Goal: Task Accomplishment & Management: Manage account settings

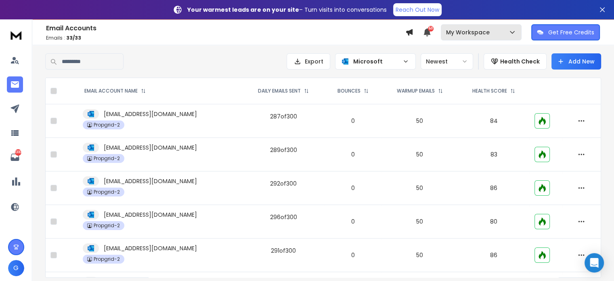
click at [496, 36] on div "My Workspace" at bounding box center [481, 32] width 70 height 8
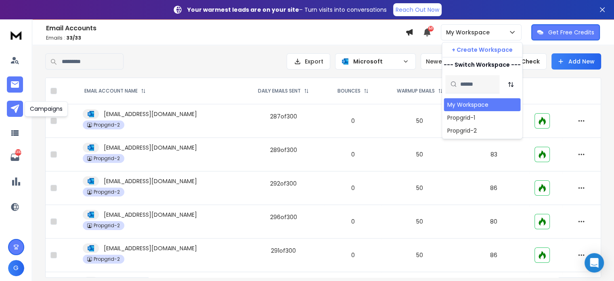
click at [15, 109] on icon at bounding box center [14, 108] width 8 height 8
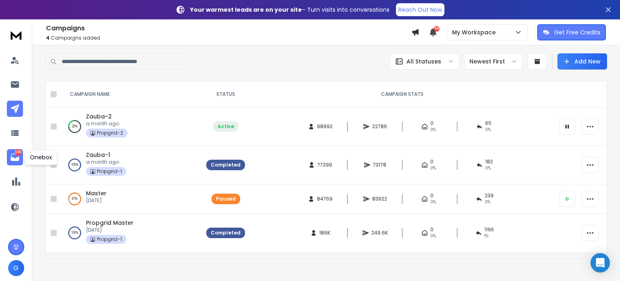
click at [15, 157] on icon at bounding box center [15, 157] width 10 height 10
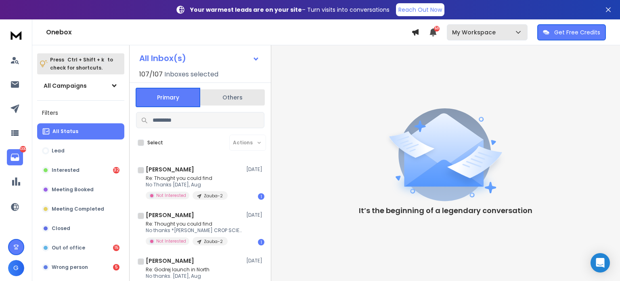
click at [494, 29] on p "My Workspace" at bounding box center [475, 32] width 47 height 8
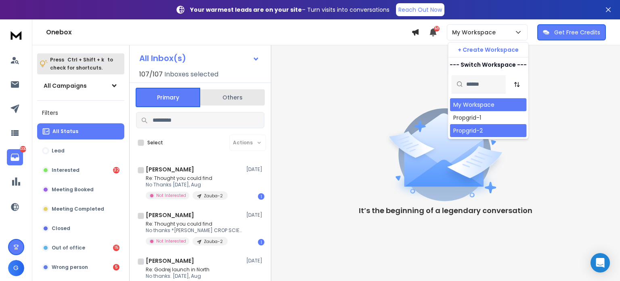
click at [476, 130] on div "Propgrid-2" at bounding box center [467, 130] width 29 height 8
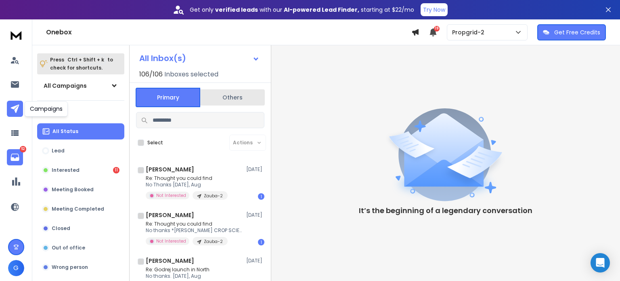
click at [8, 109] on link at bounding box center [15, 109] width 16 height 16
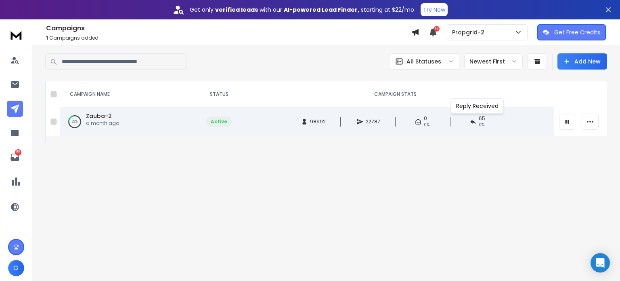
click at [473, 116] on div "65 0 %" at bounding box center [478, 121] width 24 height 13
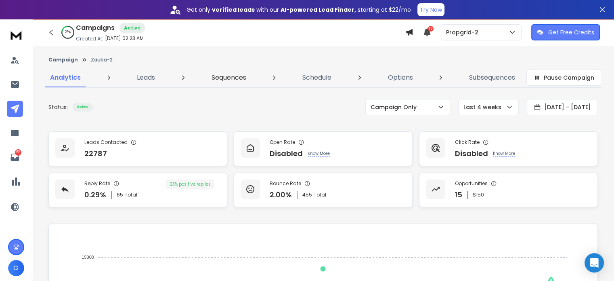
click at [231, 77] on p "Sequences" at bounding box center [229, 78] width 35 height 10
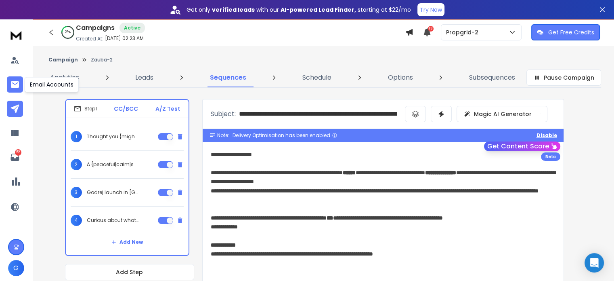
click at [17, 80] on icon at bounding box center [15, 85] width 10 height 10
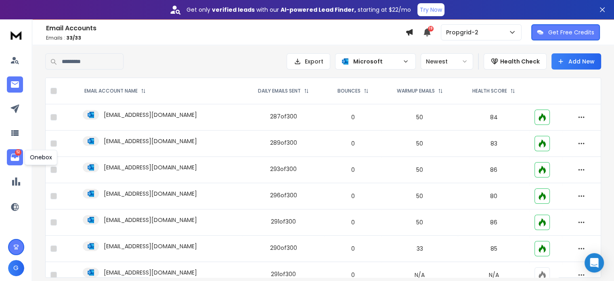
click at [16, 157] on icon at bounding box center [14, 156] width 8 height 7
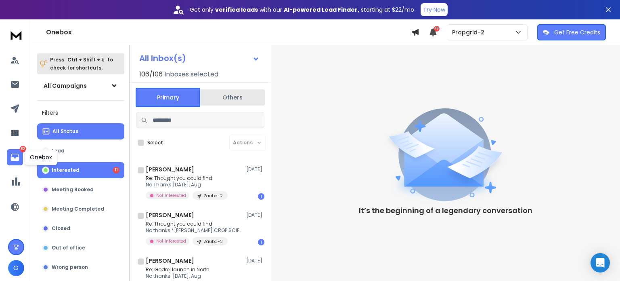
click at [69, 167] on p "Interested" at bounding box center [66, 170] width 28 height 6
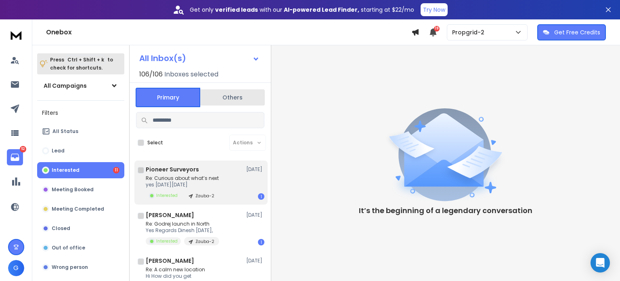
click at [219, 180] on div "Re: Curious about what’s next yes On Wed, 13 Aug Interested Zauba-2 1" at bounding box center [205, 187] width 119 height 25
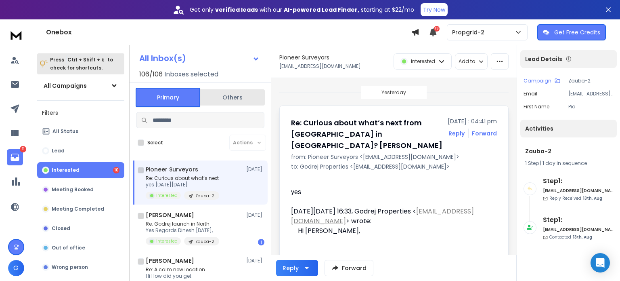
click at [298, 272] on button "Reply" at bounding box center [297, 268] width 42 height 16
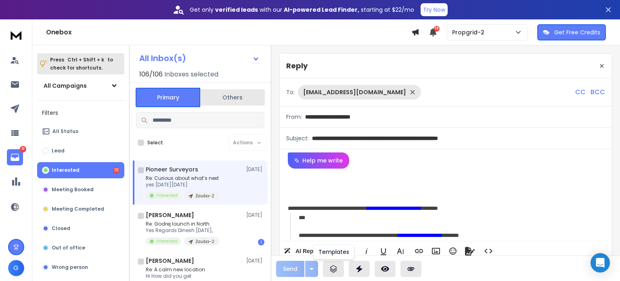
click at [335, 274] on button at bounding box center [333, 268] width 21 height 16
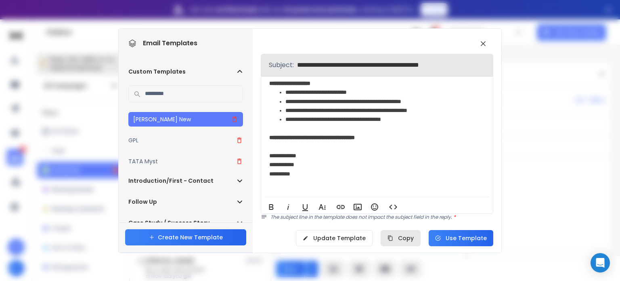
scroll to position [23, 0]
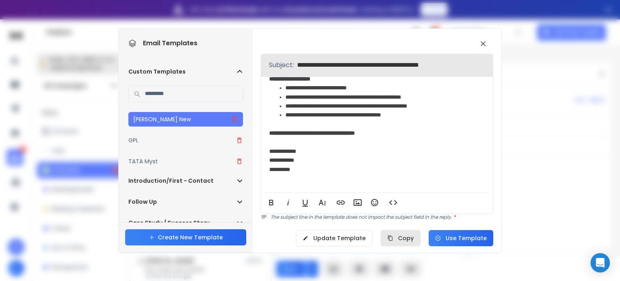
click at [396, 236] on button "Copy" at bounding box center [401, 238] width 40 height 16
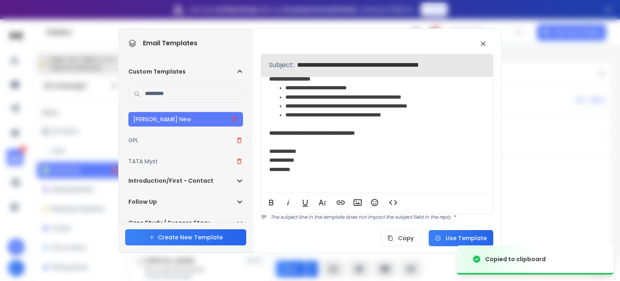
click at [463, 238] on button "Use Template" at bounding box center [461, 238] width 65 height 16
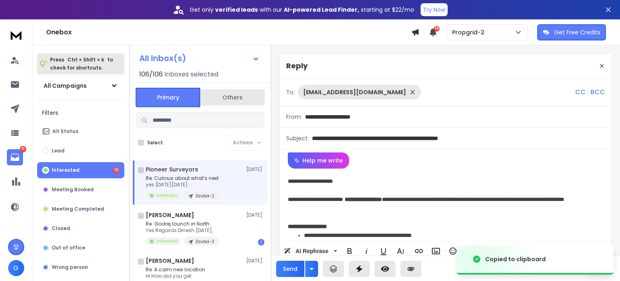
click at [291, 268] on button "Send" at bounding box center [290, 268] width 28 height 16
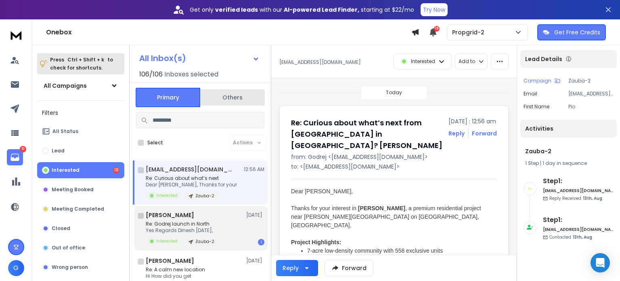
click at [195, 222] on p "Re: Godrej launch in North" at bounding box center [182, 223] width 73 height 6
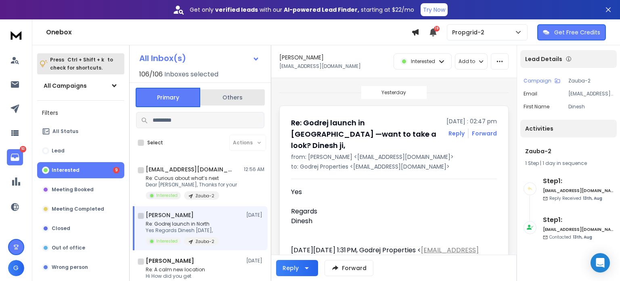
click at [297, 269] on div "Reply" at bounding box center [291, 268] width 16 height 8
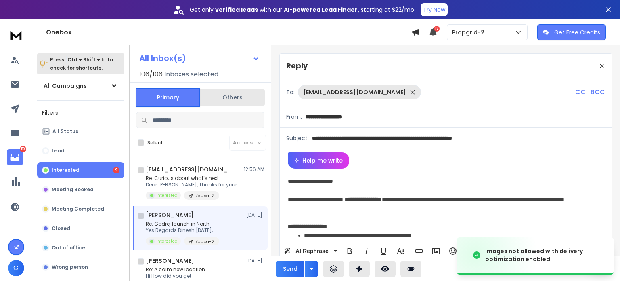
click at [288, 263] on button "Send" at bounding box center [290, 268] width 28 height 16
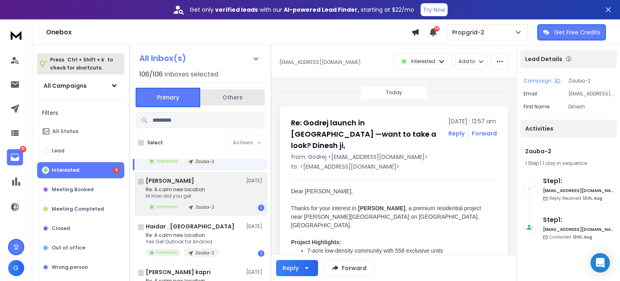
click at [193, 198] on p "Hi How did you get" at bounding box center [182, 196] width 73 height 6
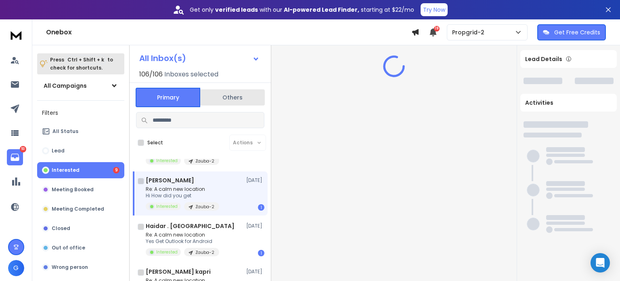
scroll to position [81, 0]
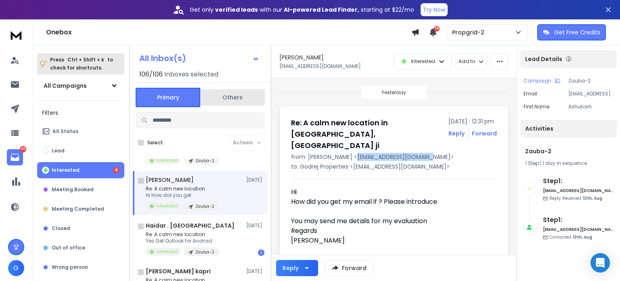
drag, startPoint x: 353, startPoint y: 146, endPoint x: 432, endPoint y: 146, distance: 79.5
click at [432, 153] on p "from: Ashutosh garg <ashutoshg2000@gmail.com>" at bounding box center [394, 157] width 206 height 8
click at [292, 267] on div "Reply" at bounding box center [291, 268] width 16 height 8
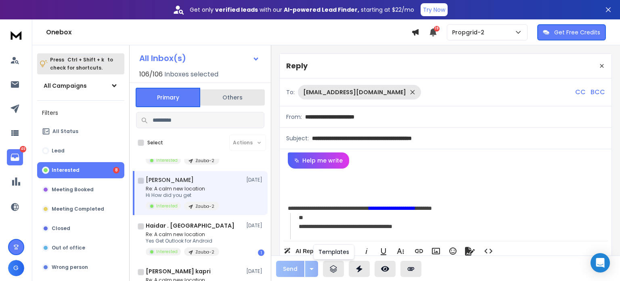
click at [333, 269] on icon at bounding box center [333, 268] width 8 height 8
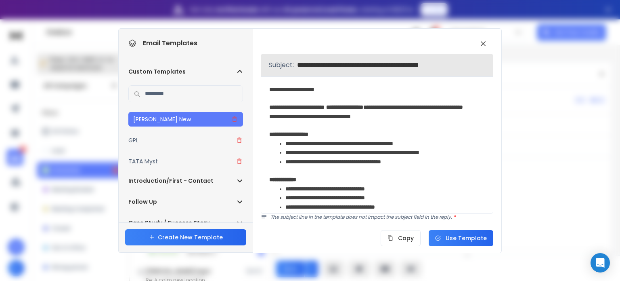
click at [466, 232] on button "Use Template" at bounding box center [461, 238] width 65 height 16
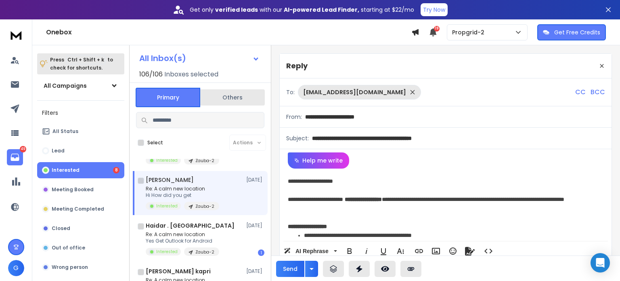
click at [289, 268] on button "Send" at bounding box center [290, 268] width 28 height 16
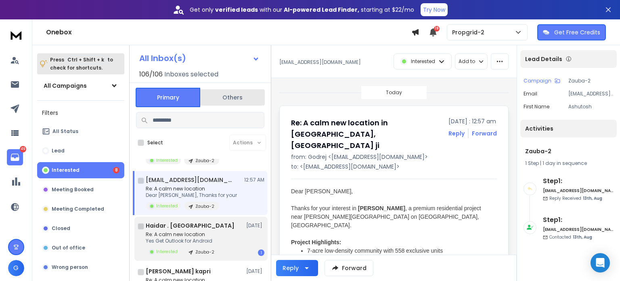
click at [193, 240] on p "Yes Get Outlook for Android" at bounding box center [182, 240] width 73 height 6
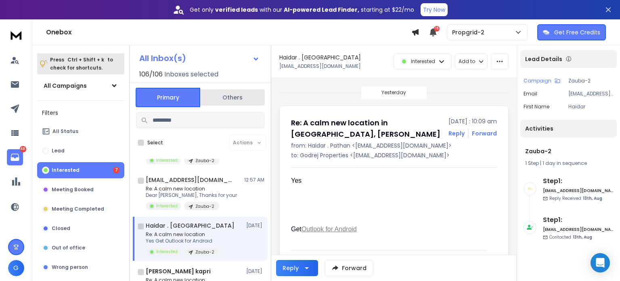
click at [285, 272] on div "Reply" at bounding box center [297, 268] width 29 height 10
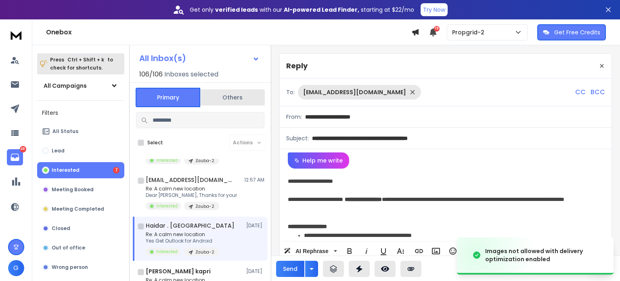
click at [295, 264] on button "Send" at bounding box center [290, 268] width 28 height 16
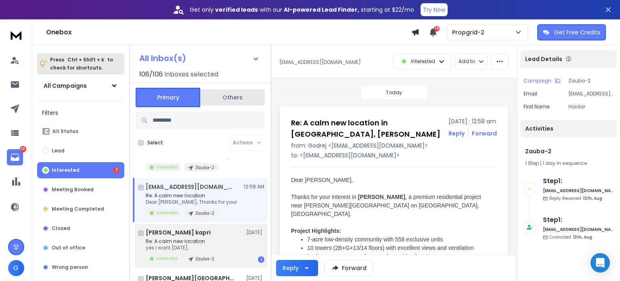
click at [188, 243] on p "Re: A calm new location" at bounding box center [182, 241] width 73 height 6
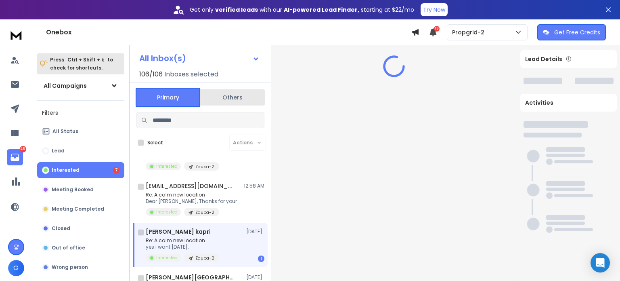
scroll to position [121, 0]
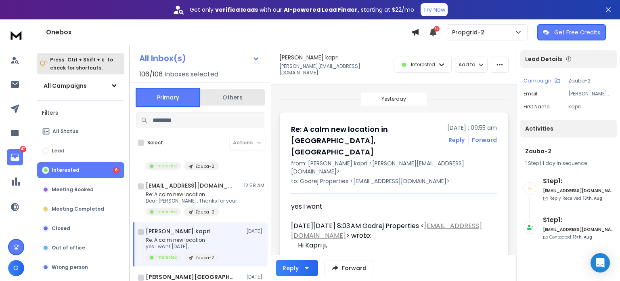
click at [289, 268] on div "Reply" at bounding box center [291, 268] width 16 height 8
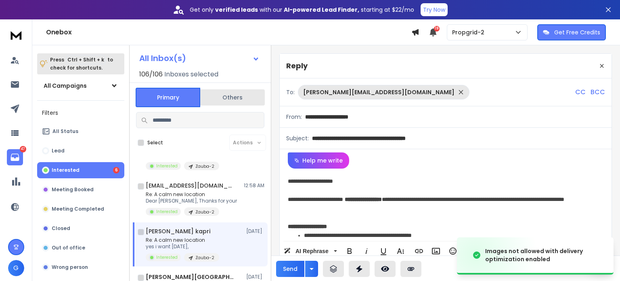
click at [295, 270] on button "Send" at bounding box center [290, 268] width 28 height 16
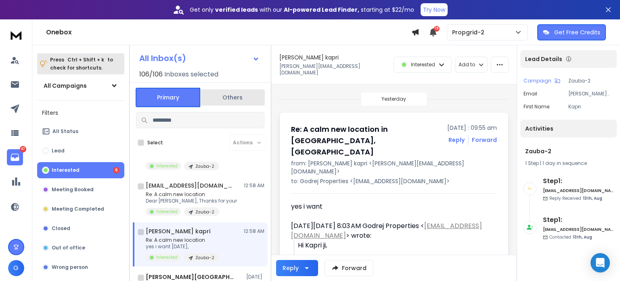
click at [297, 268] on div "Reply" at bounding box center [291, 268] width 16 height 8
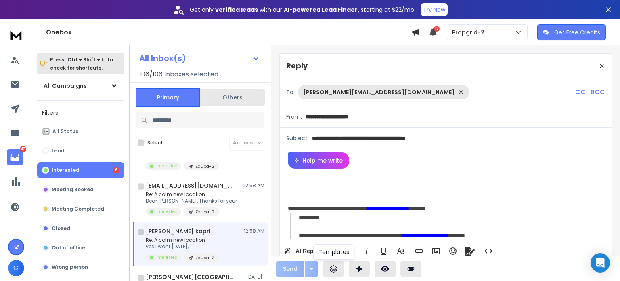
click at [337, 270] on button at bounding box center [333, 268] width 21 height 16
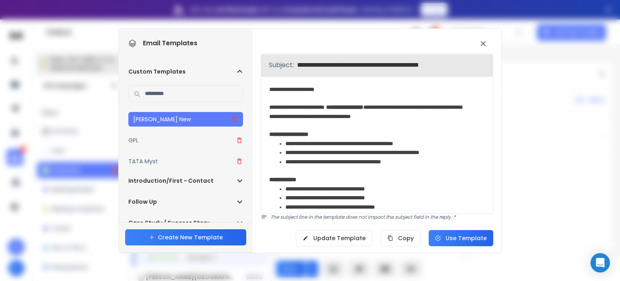
click at [452, 237] on button "Use Template" at bounding box center [461, 238] width 65 height 16
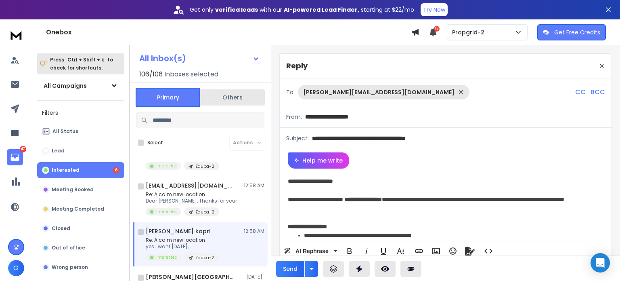
click at [292, 271] on button "Send" at bounding box center [290, 268] width 28 height 16
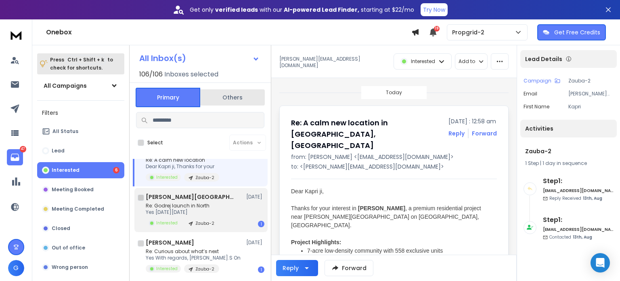
click at [195, 214] on p "Yes On Wed, 13 Aug" at bounding box center [182, 212] width 73 height 6
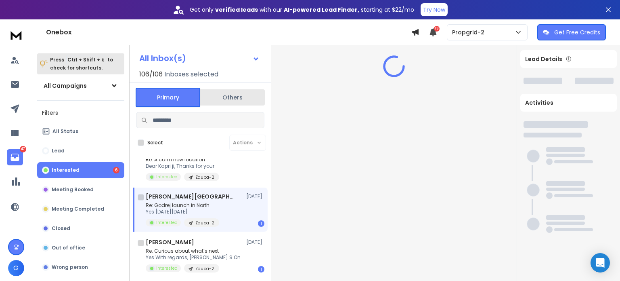
scroll to position [201, 0]
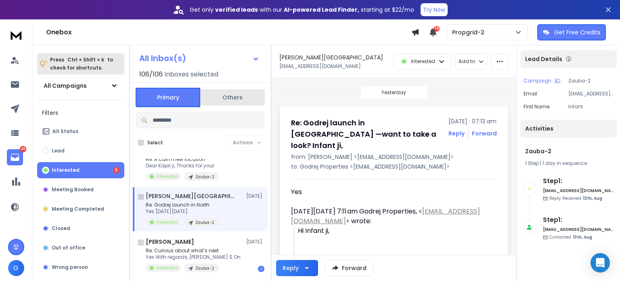
click at [287, 267] on div "Reply" at bounding box center [291, 268] width 16 height 8
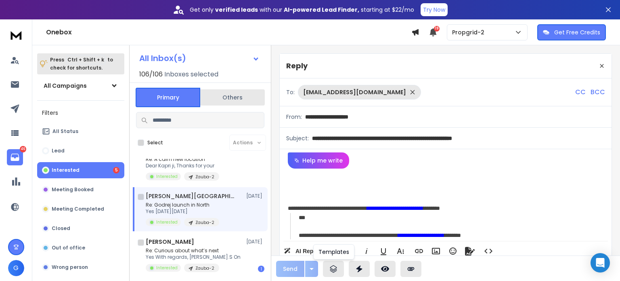
click at [337, 271] on button at bounding box center [333, 268] width 21 height 16
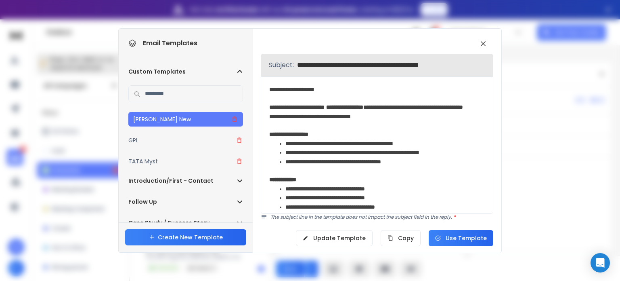
click at [444, 239] on button "Use Template" at bounding box center [461, 238] width 65 height 16
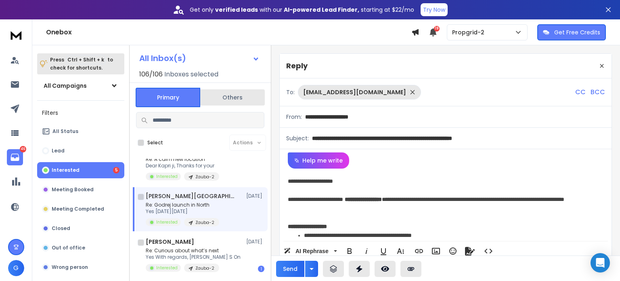
click at [283, 270] on button "Send" at bounding box center [290, 268] width 28 height 16
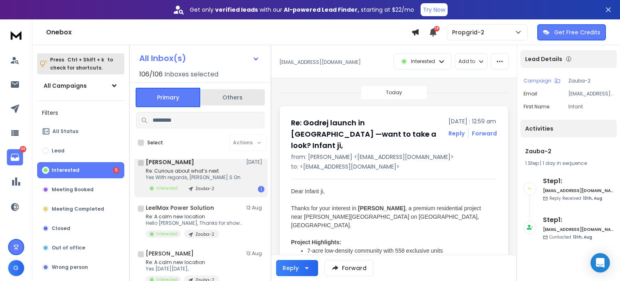
click at [185, 178] on p "Yes With regards, Rajashekhar.S On" at bounding box center [193, 177] width 95 height 6
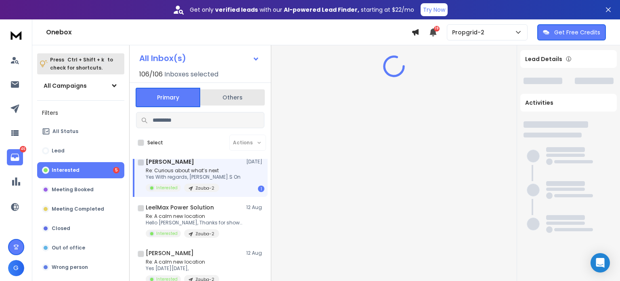
scroll to position [282, 0]
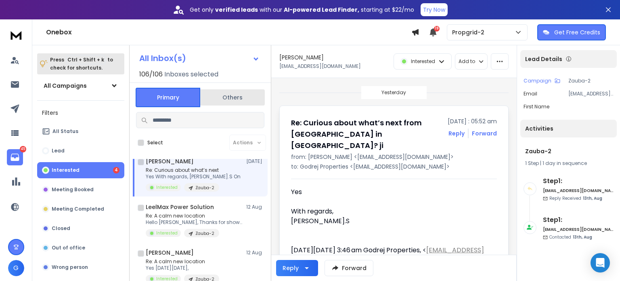
click at [288, 272] on button "Reply" at bounding box center [297, 268] width 42 height 16
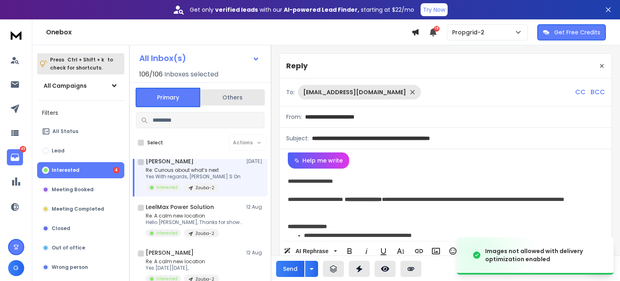
click at [297, 264] on button "Send" at bounding box center [290, 268] width 28 height 16
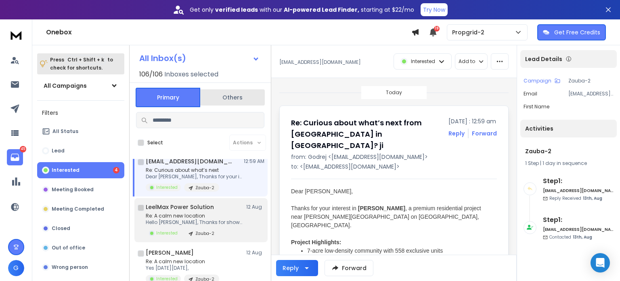
click at [184, 218] on p "Re: A calm new location" at bounding box center [194, 215] width 97 height 6
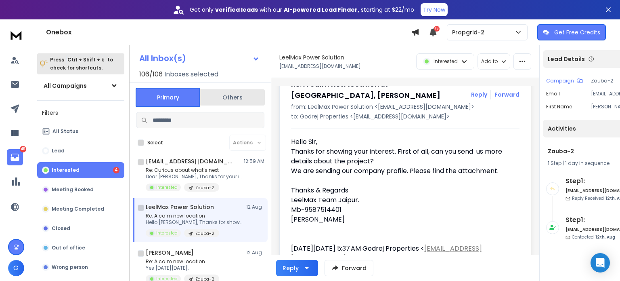
scroll to position [39, 0]
click at [299, 270] on div "Reply" at bounding box center [297, 268] width 29 height 10
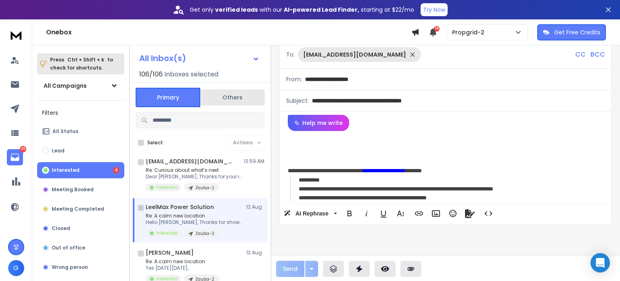
scroll to position [0, 0]
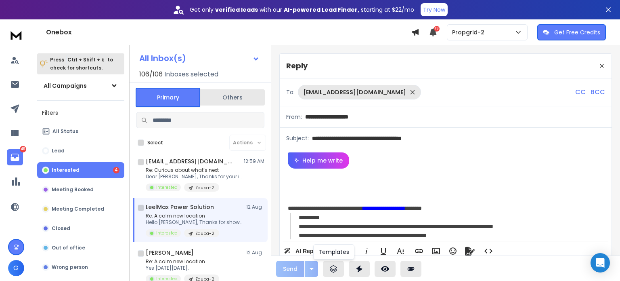
click at [331, 269] on icon at bounding box center [333, 268] width 8 height 8
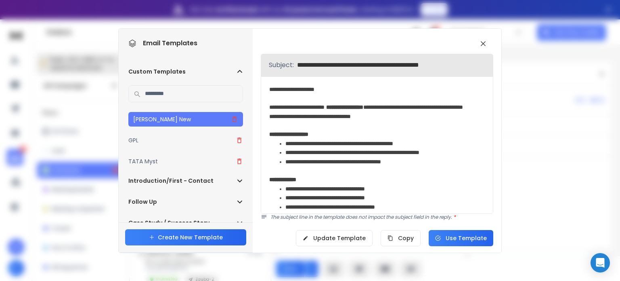
click at [450, 235] on button "Use Template" at bounding box center [461, 238] width 65 height 16
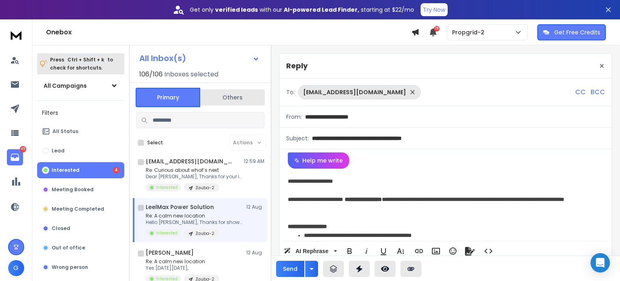
click at [291, 264] on button "Send" at bounding box center [290, 268] width 28 height 16
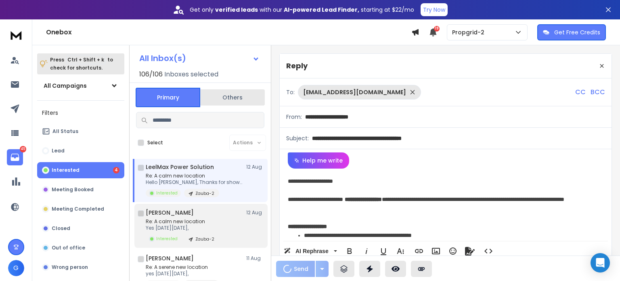
scroll to position [322, 0]
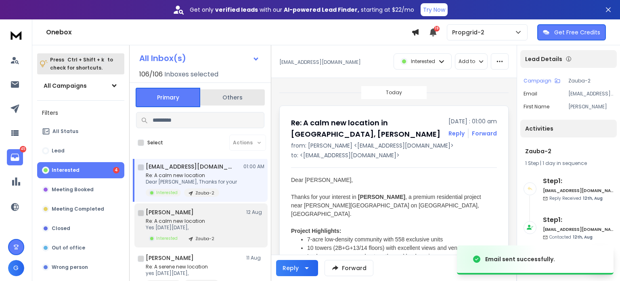
click at [189, 222] on p "Re: A calm new location" at bounding box center [182, 221] width 73 height 6
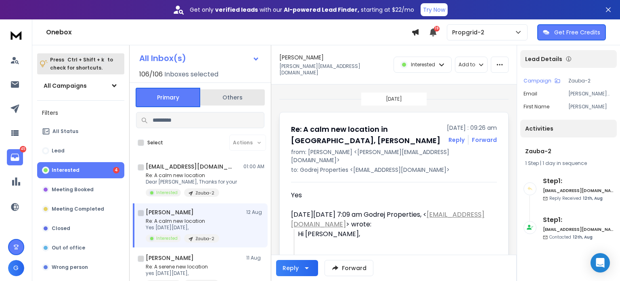
click at [293, 266] on div "Reply" at bounding box center [291, 268] width 16 height 8
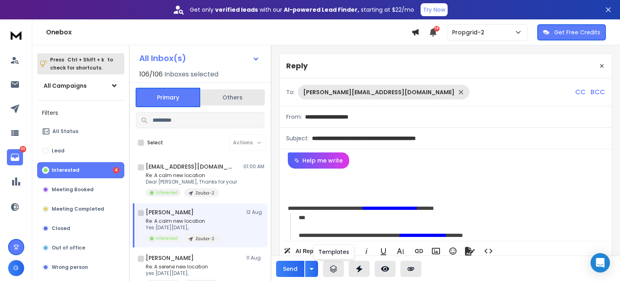
click at [333, 266] on icon at bounding box center [333, 268] width 8 height 8
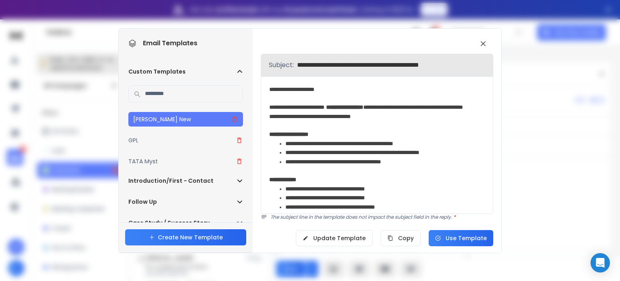
click at [456, 240] on button "Use Template" at bounding box center [461, 238] width 65 height 16
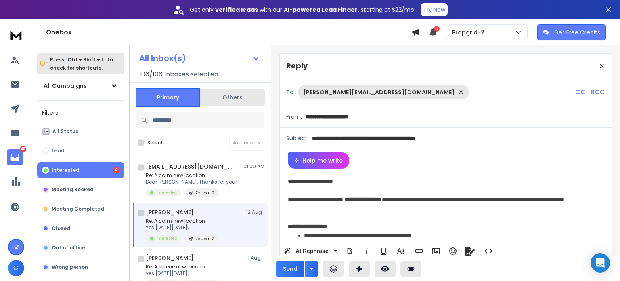
click at [297, 264] on button "Send" at bounding box center [290, 268] width 28 height 16
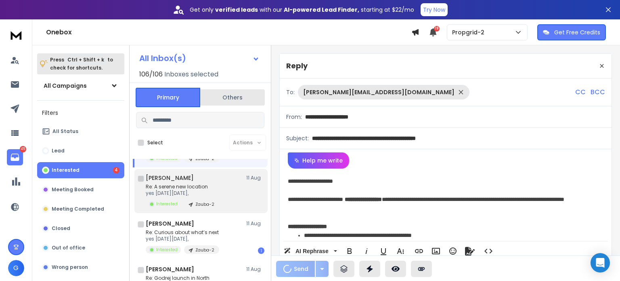
scroll to position [402, 0]
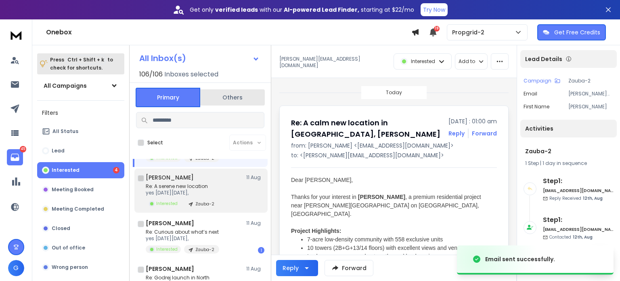
click at [210, 188] on p "Re: A serene new location" at bounding box center [182, 186] width 73 height 6
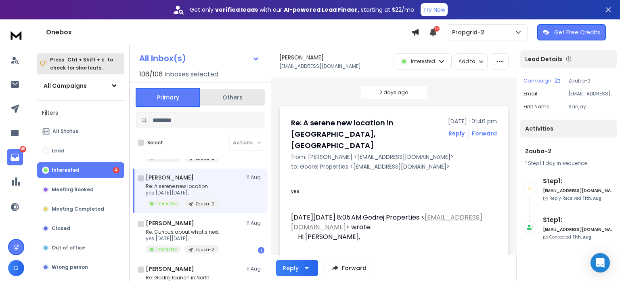
click at [293, 263] on div "Reply" at bounding box center [297, 268] width 29 height 10
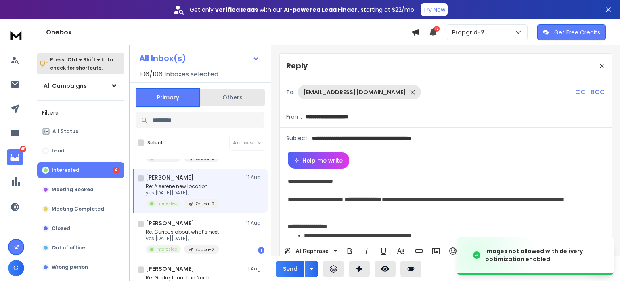
click at [289, 267] on button "Send" at bounding box center [290, 268] width 28 height 16
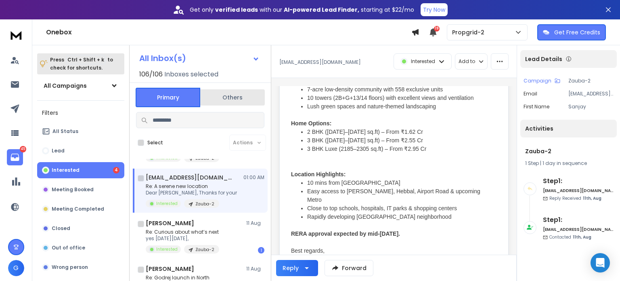
scroll to position [161, 0]
click at [203, 188] on p "Re: A serene new location" at bounding box center [191, 186] width 91 height 6
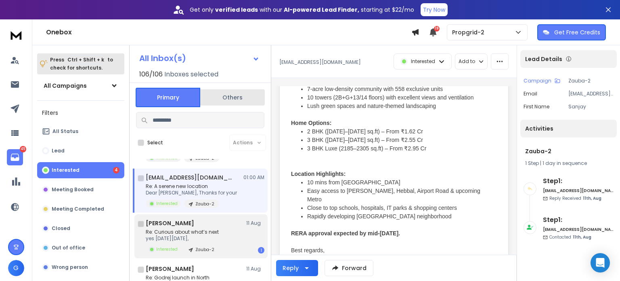
click at [205, 241] on div "Re: Curious about what’s next yes On Mon, Aug 11, Interested Zauba-2" at bounding box center [182, 240] width 73 height 25
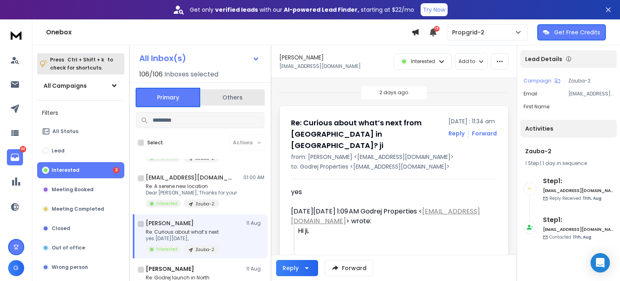
click at [285, 272] on div "Reply" at bounding box center [297, 268] width 29 height 10
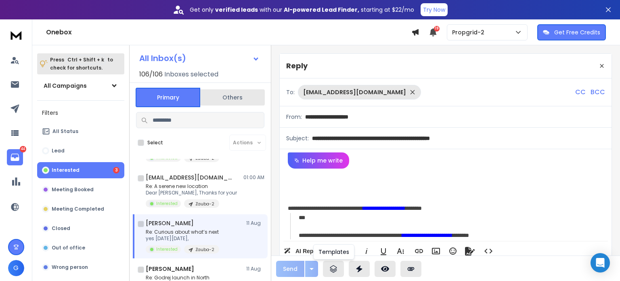
click at [328, 269] on button at bounding box center [333, 268] width 21 height 16
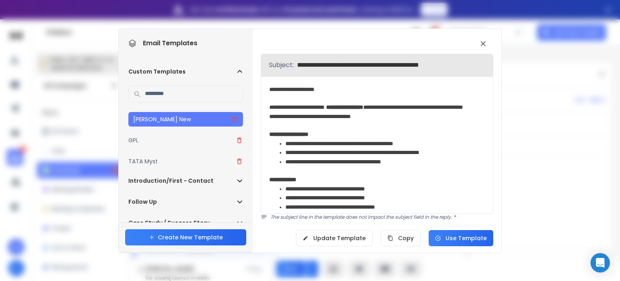
click at [476, 239] on button "Use Template" at bounding box center [461, 238] width 65 height 16
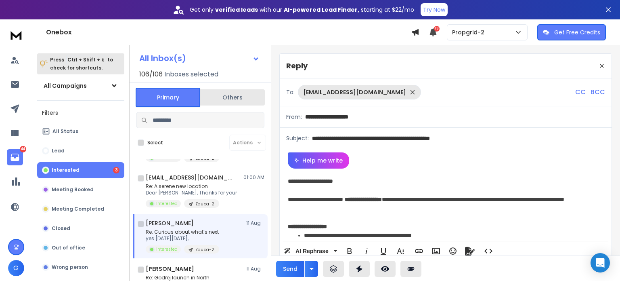
click at [294, 272] on button "Send" at bounding box center [290, 268] width 28 height 16
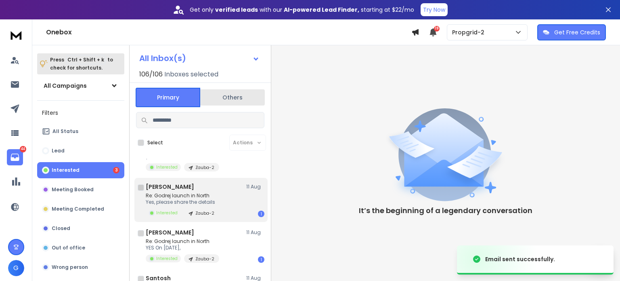
scroll to position [484, 0]
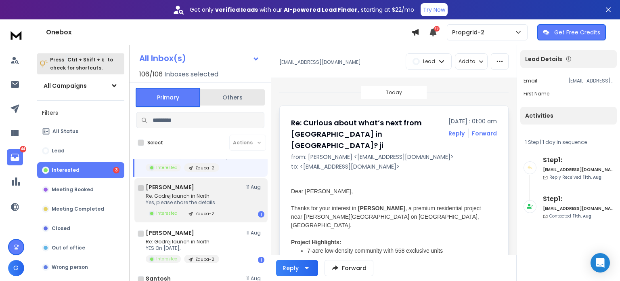
click at [182, 187] on h1 "RAJEEV KAMBOJ" at bounding box center [170, 187] width 48 height 8
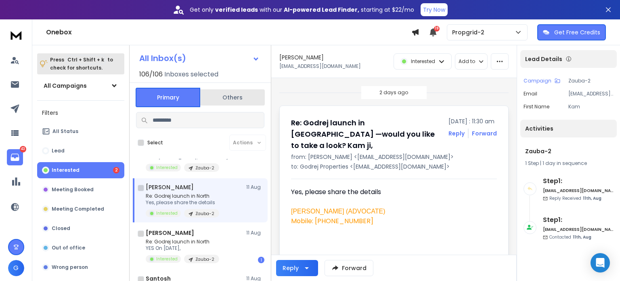
click at [291, 268] on div "Reply" at bounding box center [291, 268] width 16 height 8
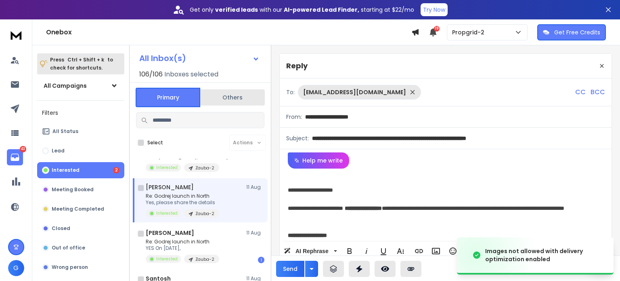
click at [296, 264] on button "Send" at bounding box center [290, 268] width 28 height 16
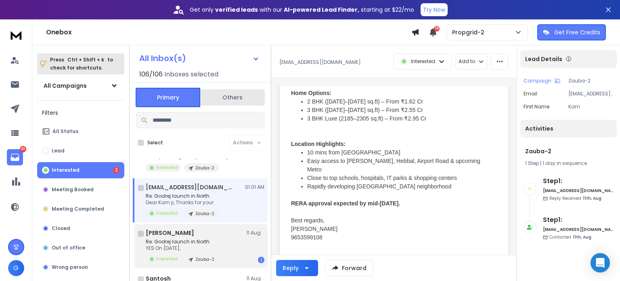
scroll to position [484, 0]
click at [183, 239] on p "Re: Godrej launch in North" at bounding box center [182, 241] width 73 height 6
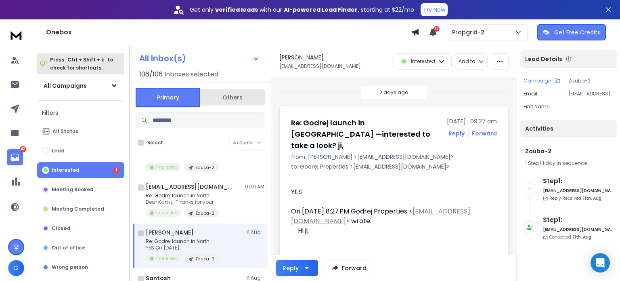
click at [289, 266] on div "Reply" at bounding box center [291, 268] width 16 height 8
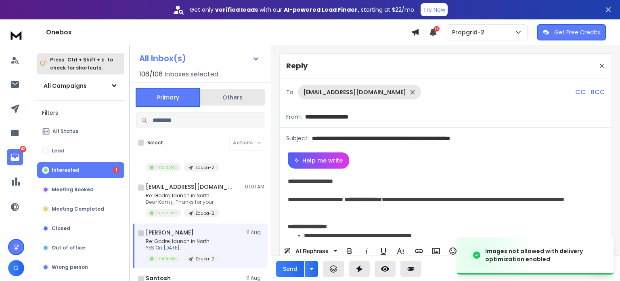
click at [288, 263] on button "Send" at bounding box center [290, 268] width 28 height 16
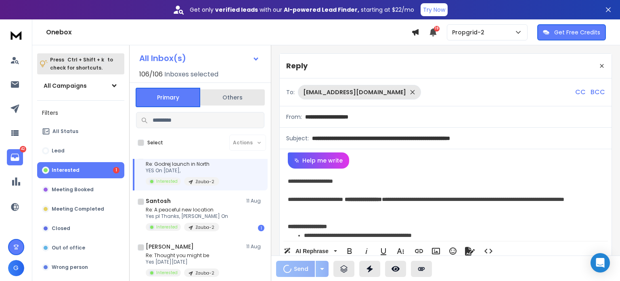
scroll to position [562, 0]
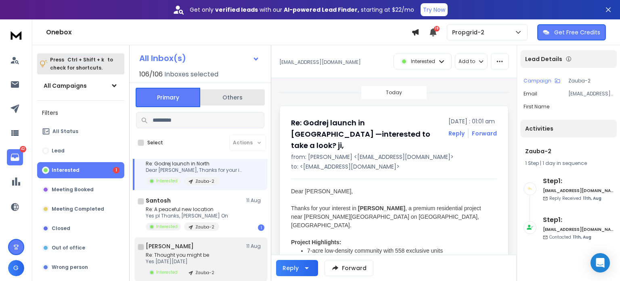
click at [195, 247] on div "Nitin Mehra 11 Aug" at bounding box center [205, 246] width 119 height 8
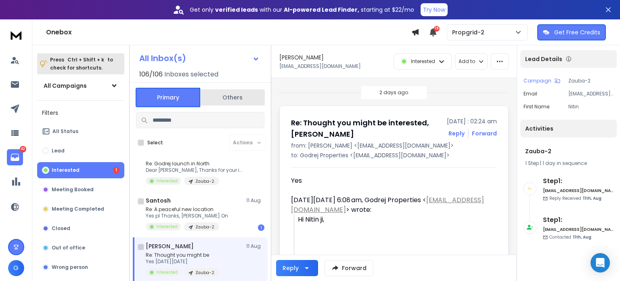
click at [291, 264] on div "Reply" at bounding box center [291, 268] width 16 height 8
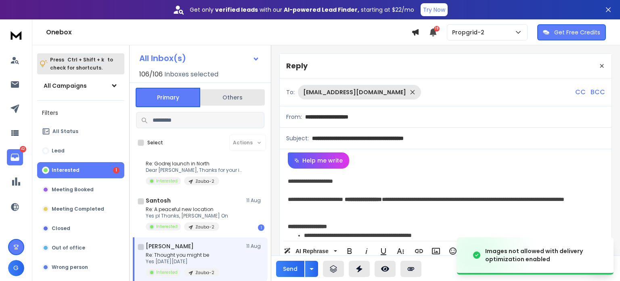
click at [297, 270] on button "Send" at bounding box center [290, 268] width 28 height 16
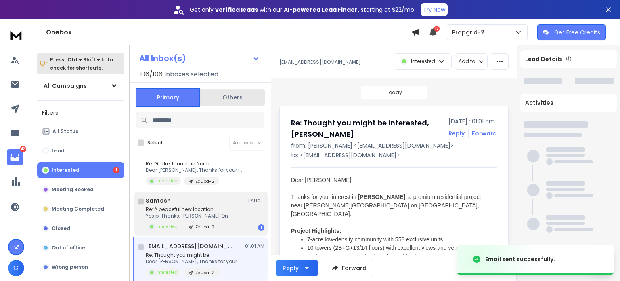
click at [216, 212] on div "Re: A peaceful new location Yes pl Thanks, Santosh On Interested Zauba-2 1" at bounding box center [205, 218] width 119 height 25
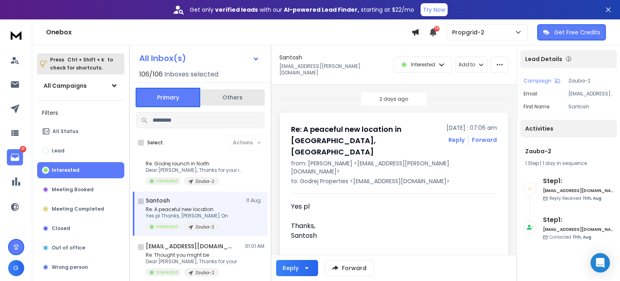
click at [295, 264] on div "Reply" at bounding box center [291, 268] width 16 height 8
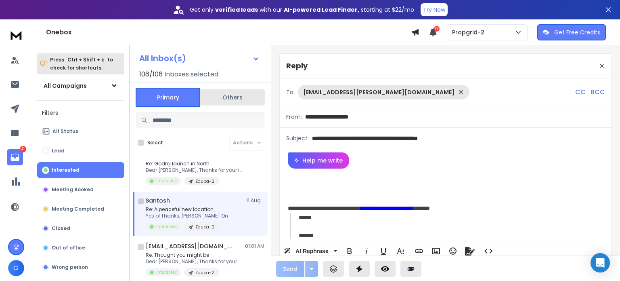
click at [304, 182] on div at bounding box center [446, 180] width 316 height 9
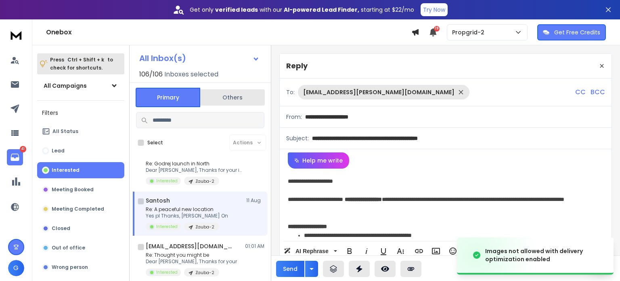
click at [295, 266] on button "Send" at bounding box center [290, 268] width 28 height 16
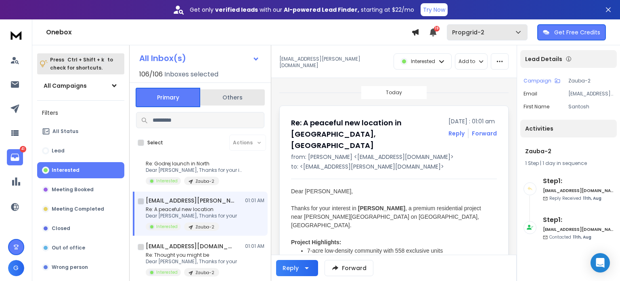
click at [476, 35] on p "Propgrid-2" at bounding box center [470, 32] width 36 height 8
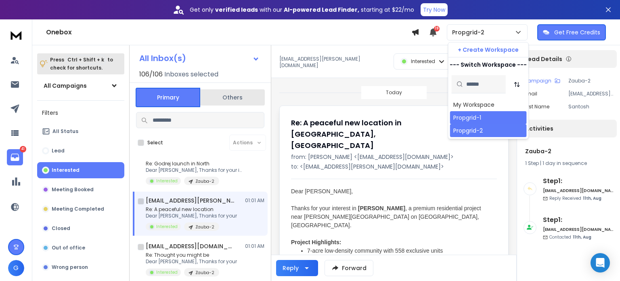
click at [480, 112] on div "Propgrid-1" at bounding box center [488, 117] width 77 height 13
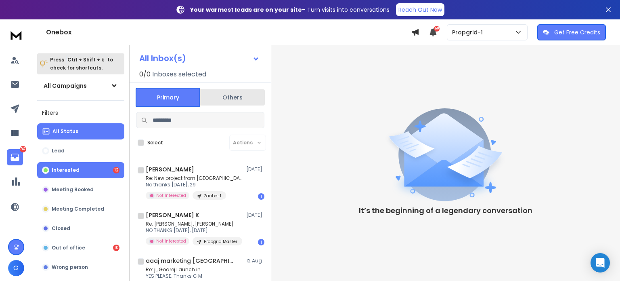
click at [79, 167] on button "Interested 12" at bounding box center [80, 170] width 87 height 16
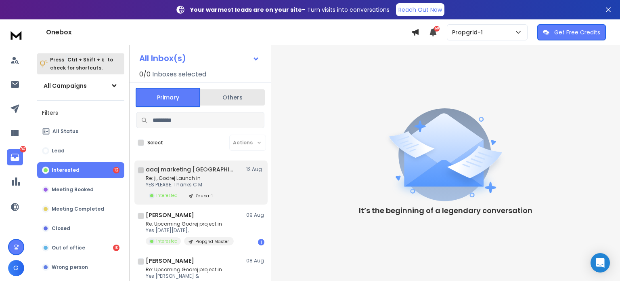
click at [220, 170] on h1 "aaaj marketing bangalore" at bounding box center [190, 169] width 89 height 8
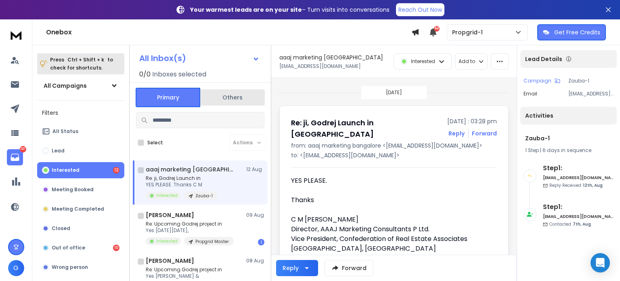
click at [283, 270] on div "Reply" at bounding box center [291, 268] width 16 height 8
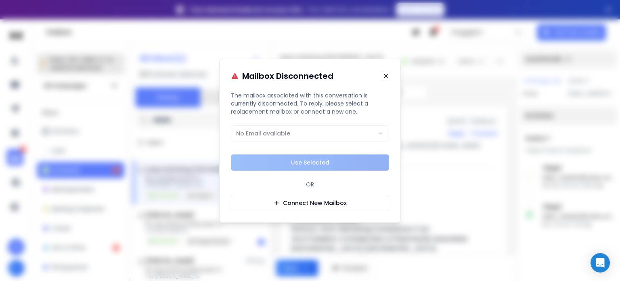
click at [387, 75] on icon at bounding box center [386, 76] width 6 height 6
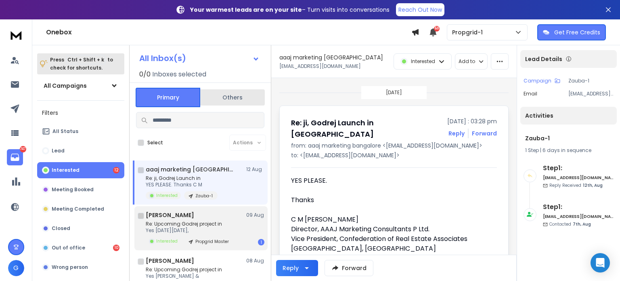
click at [189, 226] on p "Re: Upcoming Godrej project in" at bounding box center [190, 223] width 88 height 6
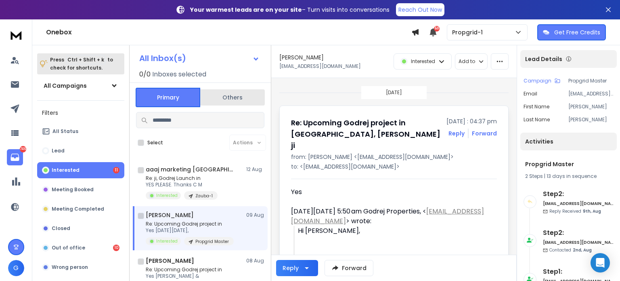
click at [300, 262] on button "Reply" at bounding box center [297, 268] width 42 height 16
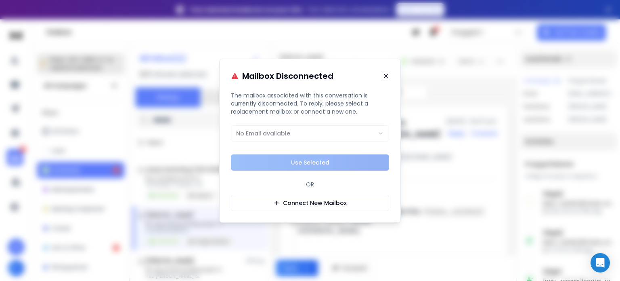
click at [384, 75] on icon at bounding box center [386, 76] width 6 height 6
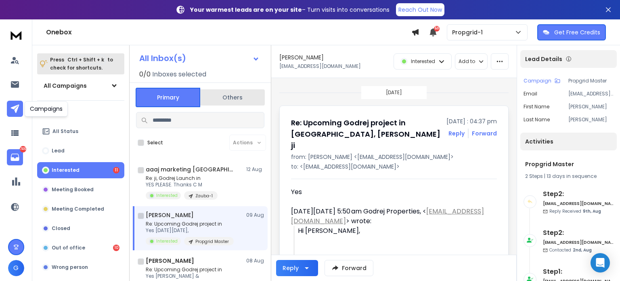
click at [19, 106] on link at bounding box center [15, 109] width 16 height 16
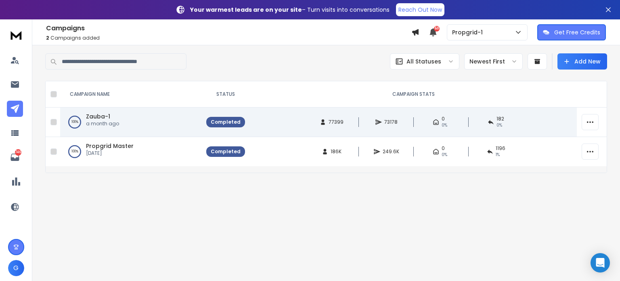
click at [587, 119] on icon "button" at bounding box center [590, 122] width 8 height 8
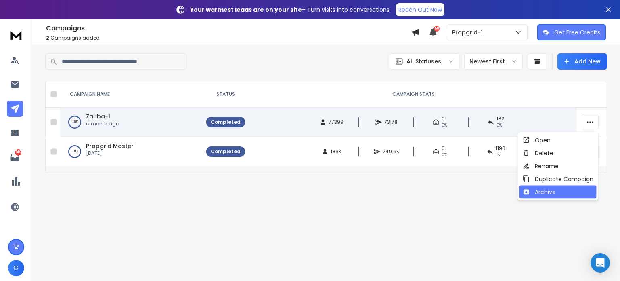
click at [57, 123] on button "button" at bounding box center [53, 122] width 6 height 6
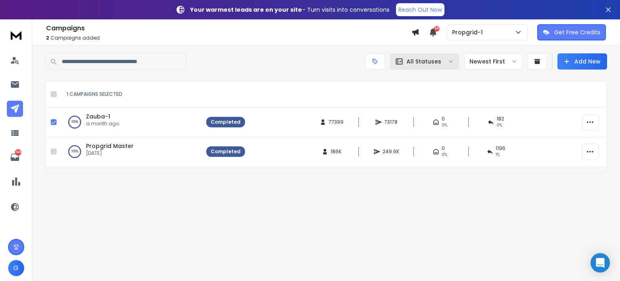
click at [446, 67] on button "All Statuses" at bounding box center [424, 61] width 69 height 16
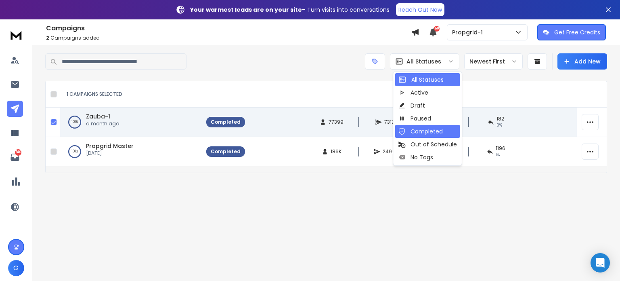
click at [131, 123] on div "100 % Zauba-1 a month ago" at bounding box center [130, 121] width 125 height 19
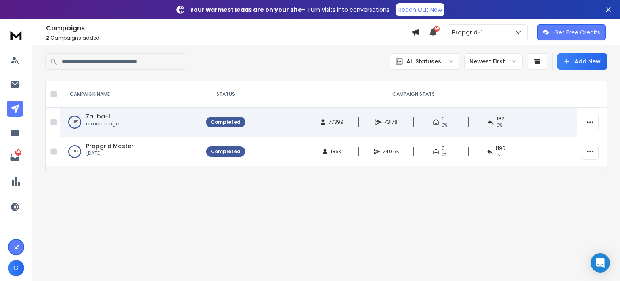
click at [596, 115] on button "button" at bounding box center [590, 122] width 17 height 16
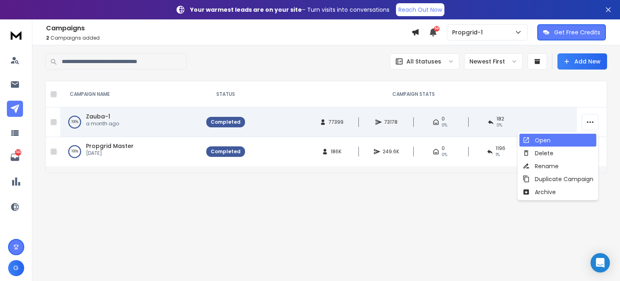
click at [56, 120] on button "button" at bounding box center [53, 122] width 6 height 6
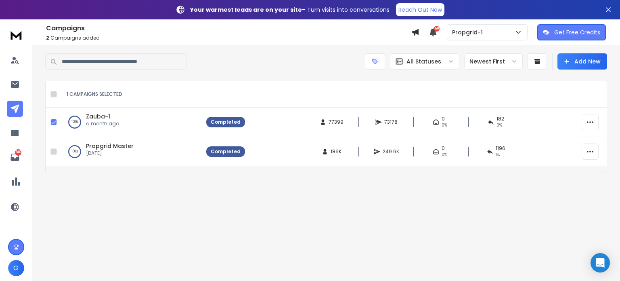
click at [454, 22] on div "Campaigns 2 Campaigns added 50 Propgrid-1 Get Free Credits" at bounding box center [310, 32] width 620 height 26
click at [457, 37] on button "Propgrid-1" at bounding box center [487, 32] width 81 height 16
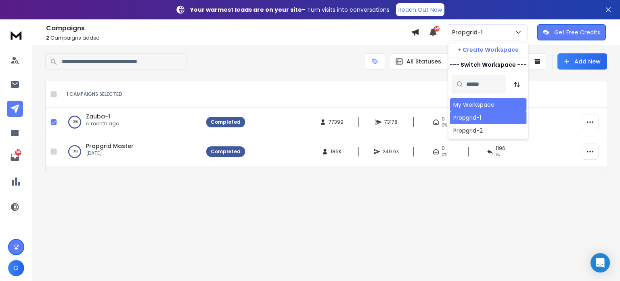
click at [475, 103] on div "My Workspace" at bounding box center [473, 105] width 41 height 8
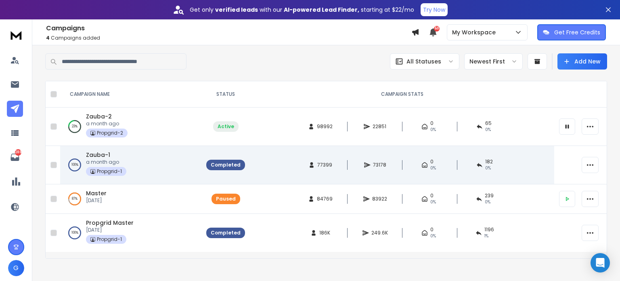
click at [597, 164] on button "button" at bounding box center [590, 165] width 17 height 16
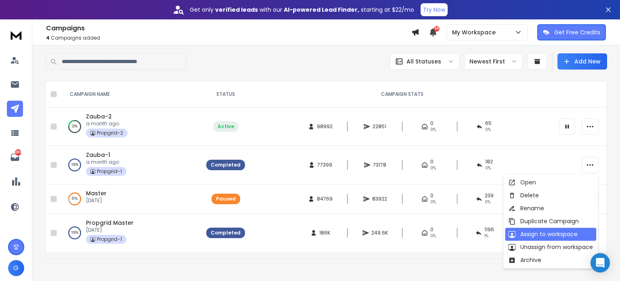
click at [549, 228] on div "Assign to workspace" at bounding box center [550, 233] width 91 height 13
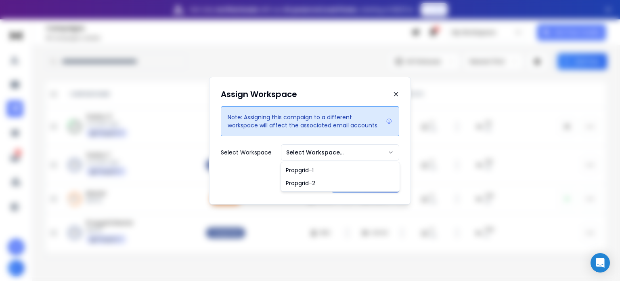
click at [333, 153] on button "Select Workspace..." at bounding box center [340, 152] width 118 height 16
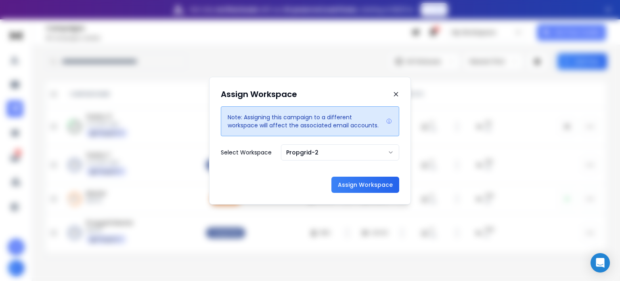
click at [369, 185] on button "Assign Workspace" at bounding box center [365, 184] width 68 height 16
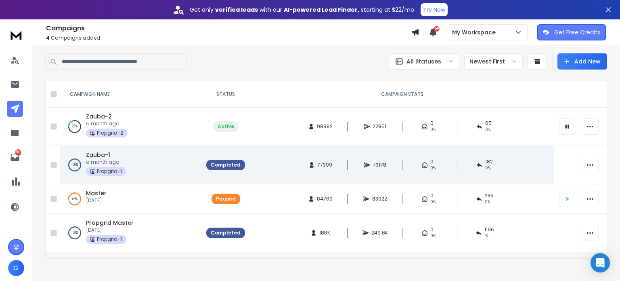
click at [597, 164] on button "button" at bounding box center [590, 165] width 17 height 16
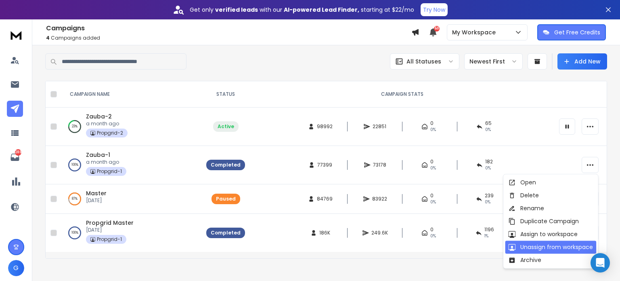
click at [529, 242] on div "Unassign from workspace" at bounding box center [550, 246] width 91 height 13
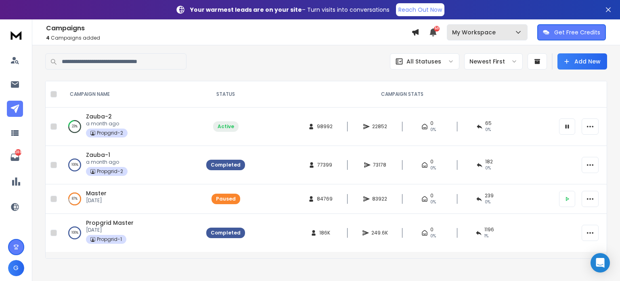
click at [484, 36] on p "My Workspace" at bounding box center [475, 32] width 47 height 8
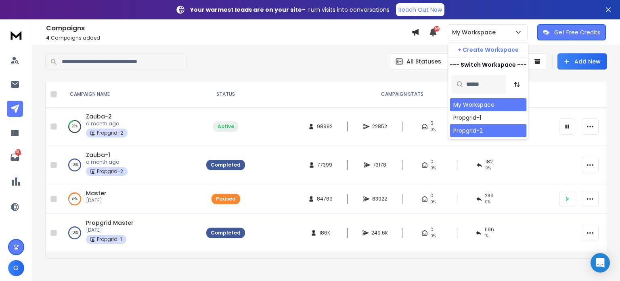
click at [480, 133] on div "Propgrid-2" at bounding box center [467, 130] width 29 height 8
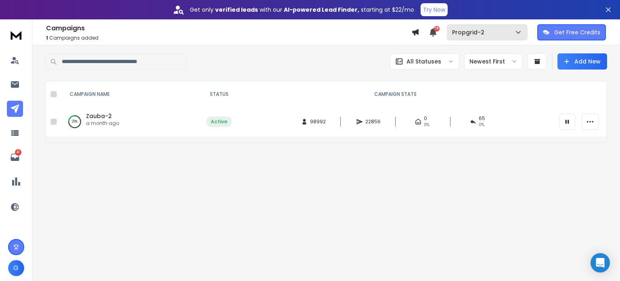
click at [494, 33] on div "Propgrid-2" at bounding box center [487, 32] width 70 height 8
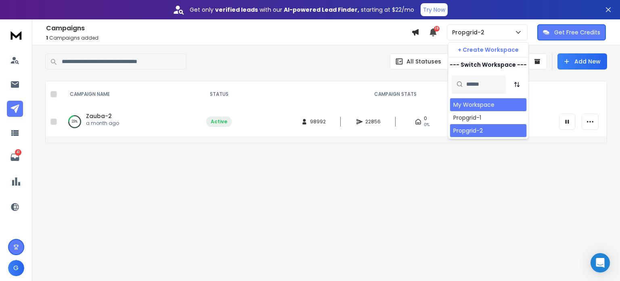
click at [476, 63] on p "--- Switch Workspace ---" at bounding box center [488, 65] width 77 height 8
click at [476, 109] on div "My Workspace" at bounding box center [488, 104] width 77 height 13
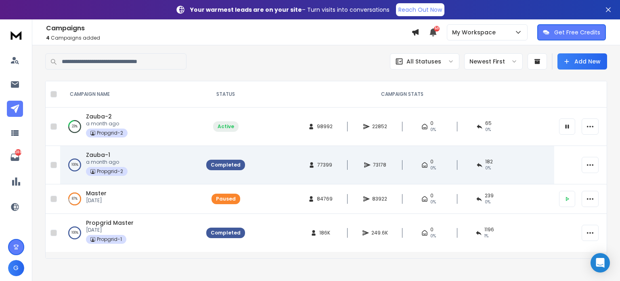
click at [124, 157] on h1 "Zauba-1" at bounding box center [107, 155] width 42 height 8
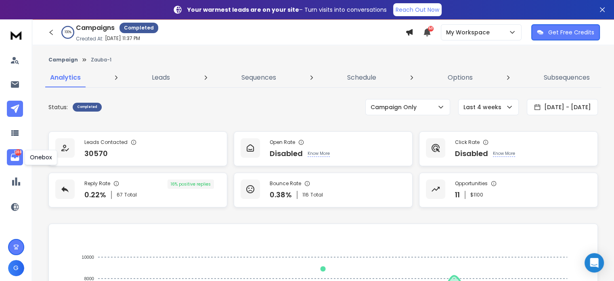
click at [18, 161] on icon at bounding box center [15, 157] width 10 height 10
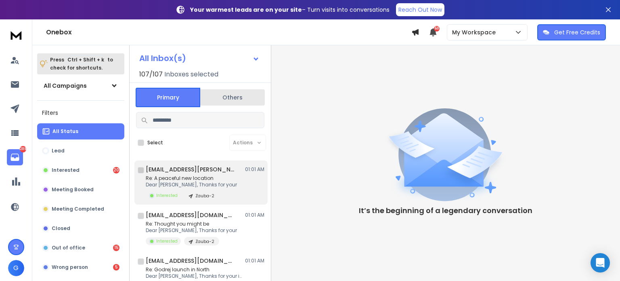
click at [220, 177] on p "Re: A peaceful new location" at bounding box center [191, 178] width 91 height 6
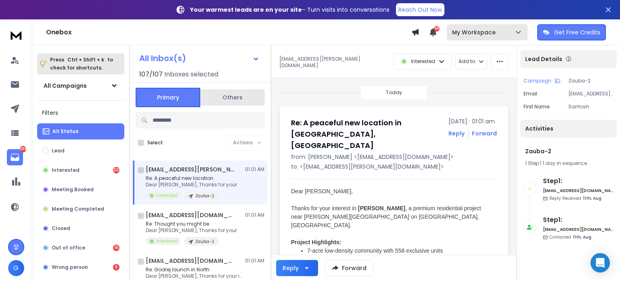
click at [480, 34] on p "My Workspace" at bounding box center [475, 32] width 47 height 8
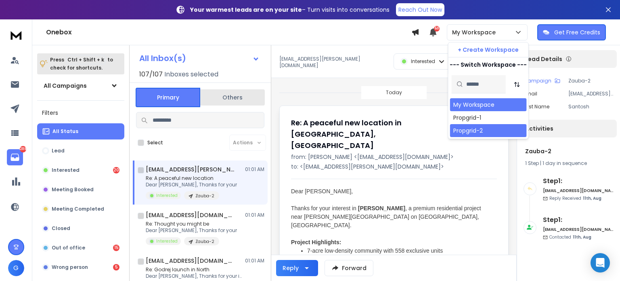
click at [462, 134] on div "Propgrid-2" at bounding box center [488, 130] width 77 height 13
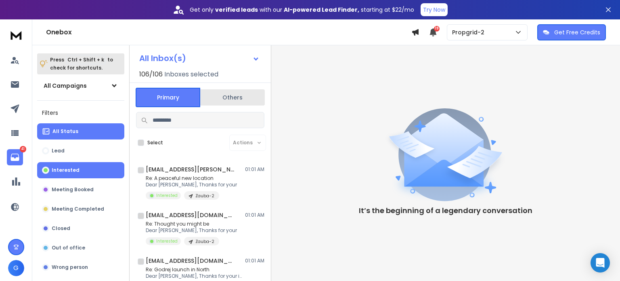
click at [73, 170] on p "Interested" at bounding box center [66, 170] width 28 height 6
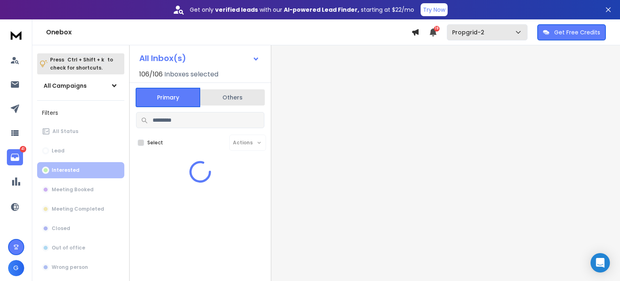
click at [462, 32] on p "Propgrid-2" at bounding box center [470, 32] width 36 height 8
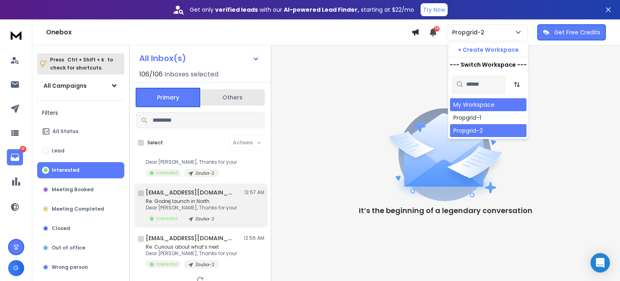
scroll to position [562, 0]
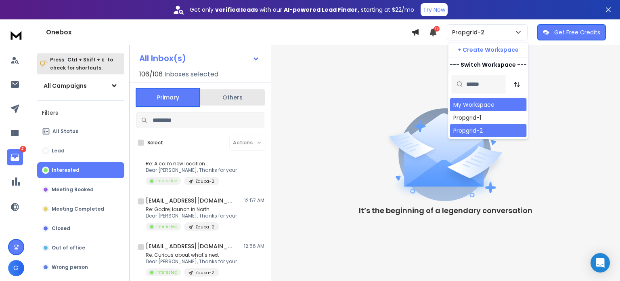
click at [471, 107] on div "My Workspace" at bounding box center [473, 105] width 41 height 8
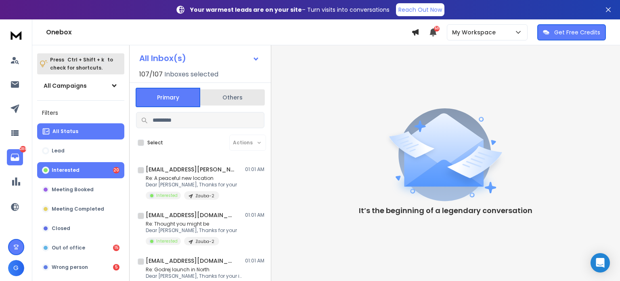
click at [76, 174] on button "Interested 20" at bounding box center [80, 170] width 87 height 16
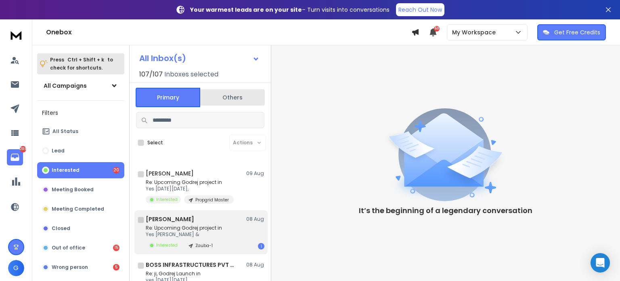
scroll to position [726, 0]
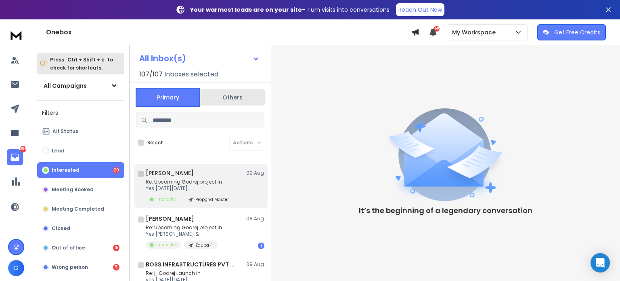
click at [203, 178] on p "Re: Upcoming Godrej project in" at bounding box center [190, 181] width 88 height 6
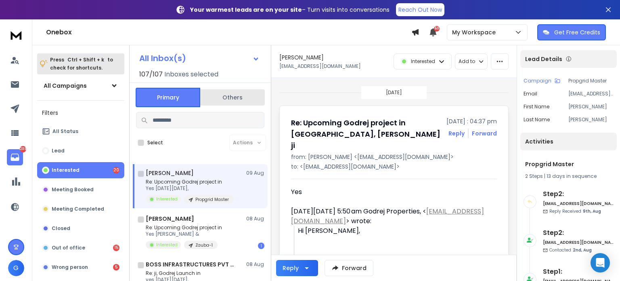
click at [291, 269] on div "Reply" at bounding box center [291, 268] width 16 height 8
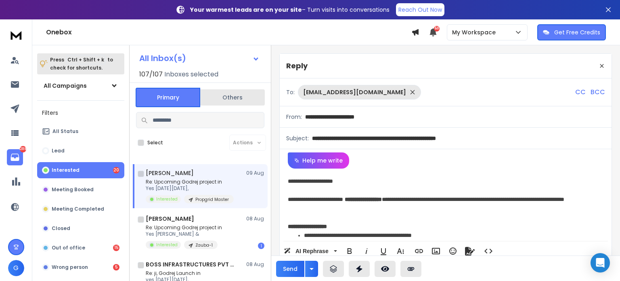
click at [295, 272] on button "Send" at bounding box center [290, 268] width 28 height 16
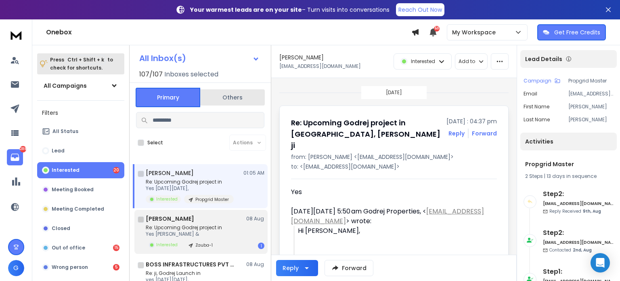
click at [186, 224] on p "Re: Upcoming Godrej project in" at bounding box center [184, 227] width 76 height 6
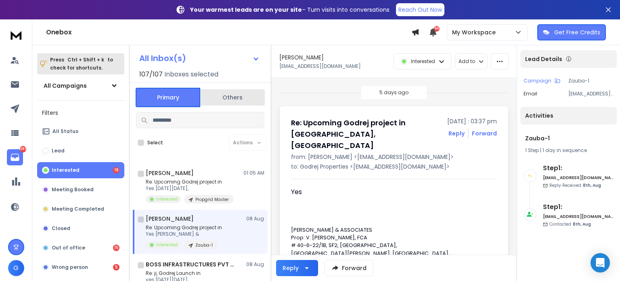
click at [292, 268] on div "Reply" at bounding box center [291, 268] width 16 height 8
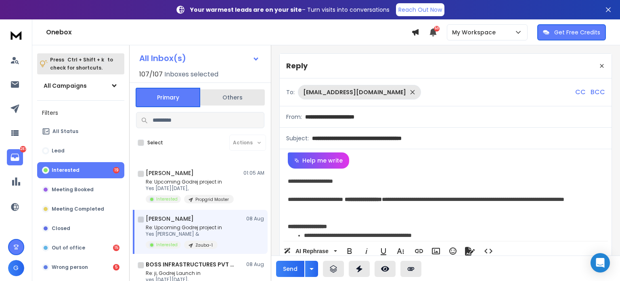
click at [291, 259] on div "Send" at bounding box center [445, 268] width 349 height 26
click at [289, 272] on button "Send" at bounding box center [290, 268] width 28 height 16
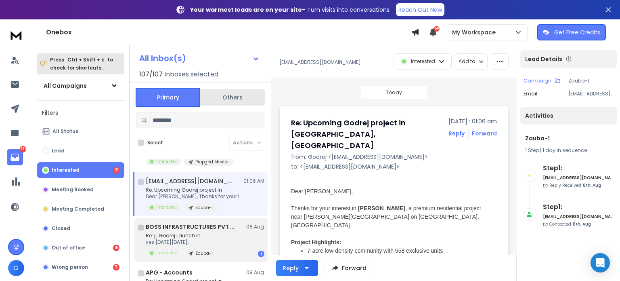
click at [207, 230] on div "BOSS INFRASTRUCTURES PVT LTD 08 Aug Re: ji, Godrej Launch in yes On Fri, Aug 8,…" at bounding box center [205, 239] width 119 height 34
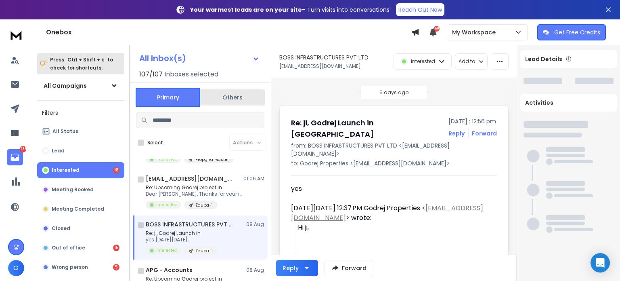
scroll to position [766, 0]
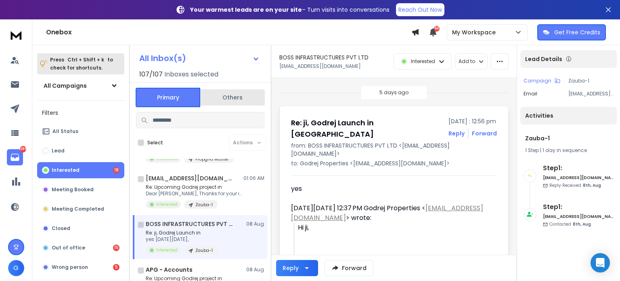
click at [292, 270] on div "Reply" at bounding box center [291, 268] width 16 height 8
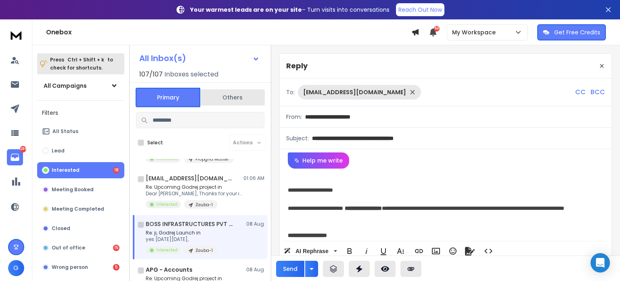
click at [299, 267] on button "Send" at bounding box center [290, 268] width 28 height 16
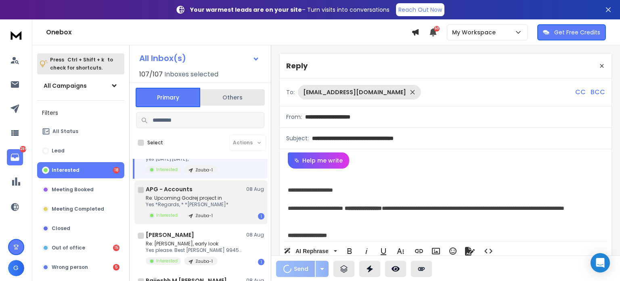
scroll to position [847, 0]
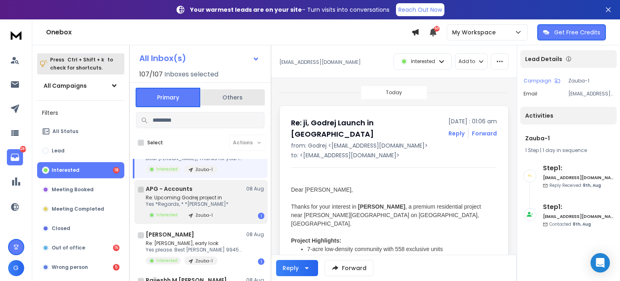
click at [199, 199] on p "Re: Upcoming Godrej project in" at bounding box center [187, 197] width 83 height 6
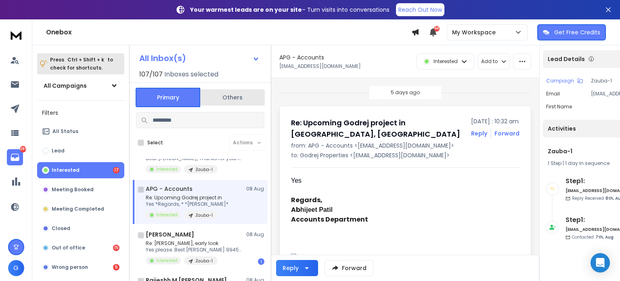
click at [299, 266] on div "Reply" at bounding box center [297, 268] width 29 height 10
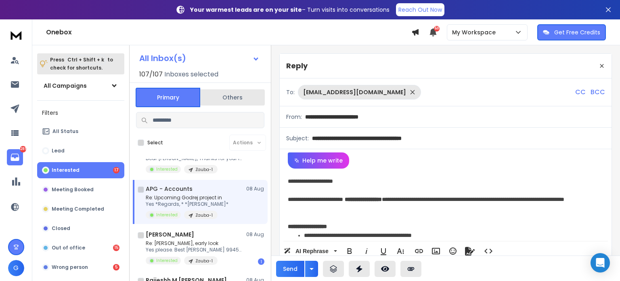
click at [295, 269] on button "Send" at bounding box center [290, 268] width 28 height 16
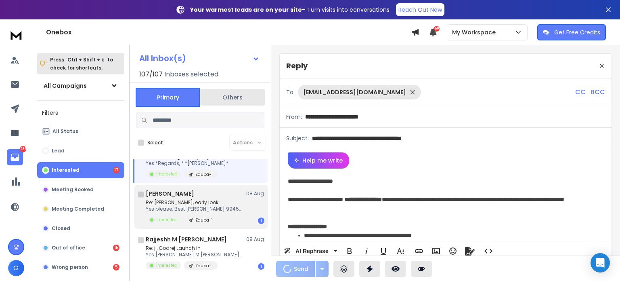
scroll to position [888, 0]
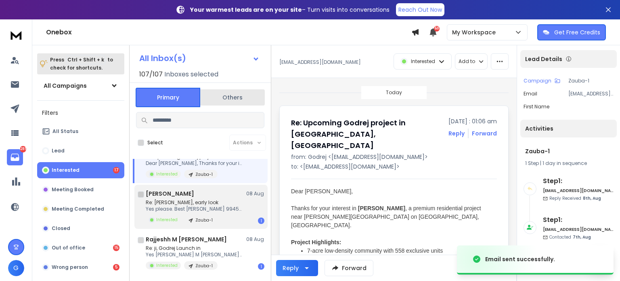
click at [210, 208] on p "Yes please. Best Yamini 9945298847" at bounding box center [194, 208] width 97 height 6
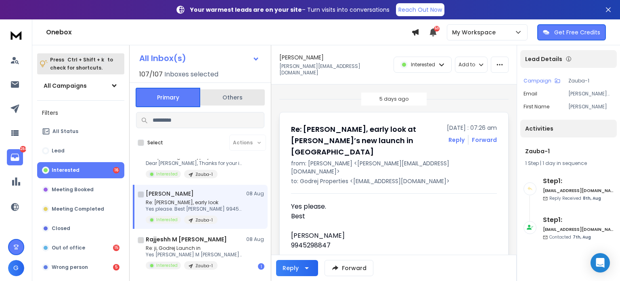
click at [288, 266] on div "Reply" at bounding box center [291, 268] width 16 height 8
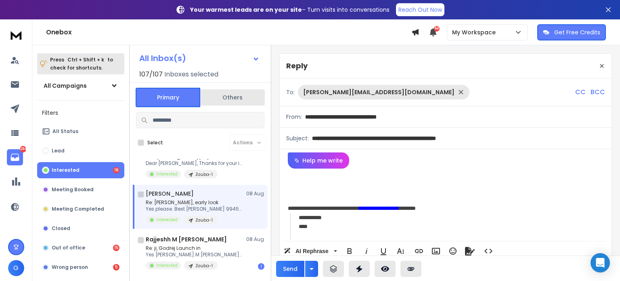
drag, startPoint x: 305, startPoint y: 165, endPoint x: 298, endPoint y: 178, distance: 14.5
click at [298, 178] on div at bounding box center [446, 180] width 316 height 9
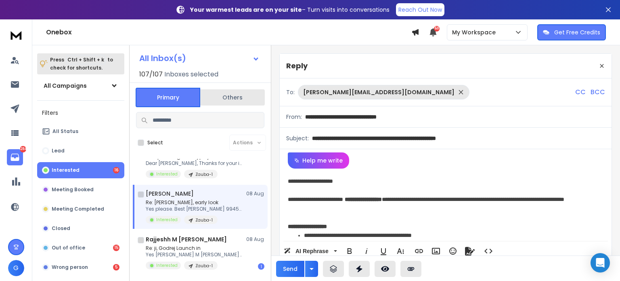
click at [292, 263] on button "Send" at bounding box center [290, 268] width 28 height 16
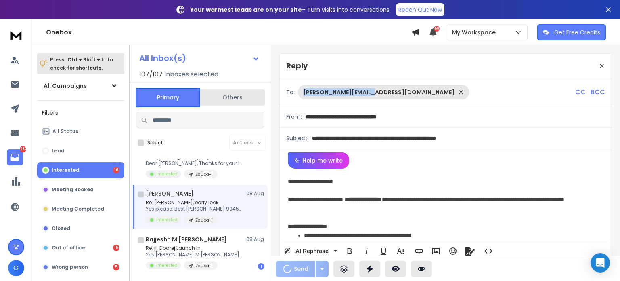
drag, startPoint x: 304, startPoint y: 92, endPoint x: 370, endPoint y: 96, distance: 66.3
click at [370, 96] on div "yamini.avk@gmail.com" at bounding box center [384, 92] width 172 height 15
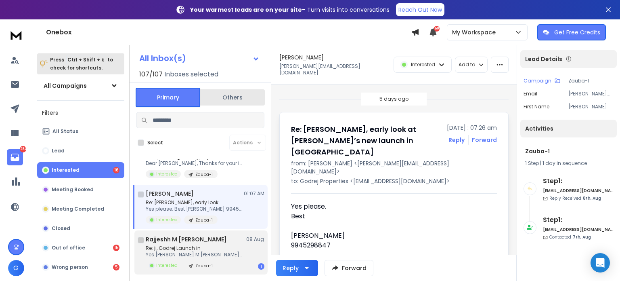
click at [186, 249] on p "Re: ji, Godrej Launch in" at bounding box center [194, 248] width 97 height 6
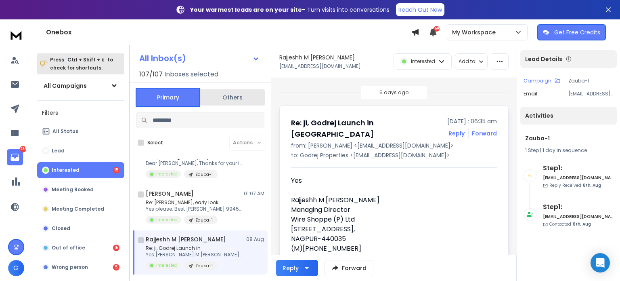
click at [284, 268] on div "Reply" at bounding box center [291, 268] width 16 height 8
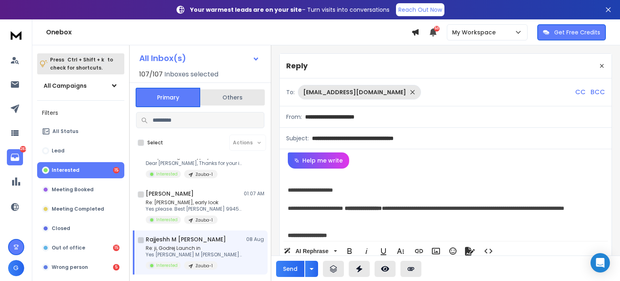
click at [289, 271] on button "Send" at bounding box center [290, 268] width 28 height 16
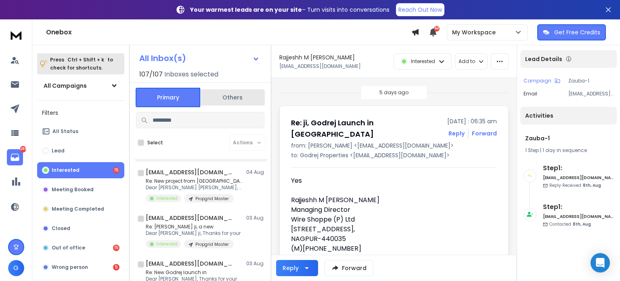
scroll to position [1412, 0]
click at [494, 22] on div "Onebox 50 My Workspace Get Free Credits" at bounding box center [310, 32] width 620 height 26
click at [490, 35] on p "My Workspace" at bounding box center [475, 32] width 47 height 8
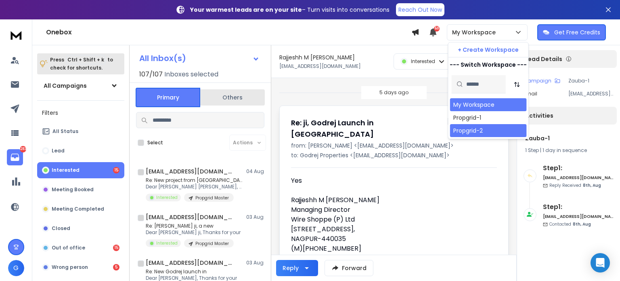
click at [474, 132] on div "Propgrid-2" at bounding box center [467, 130] width 29 height 8
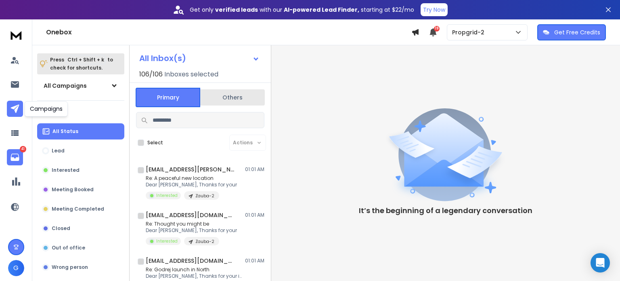
click at [18, 111] on icon at bounding box center [15, 109] width 10 height 10
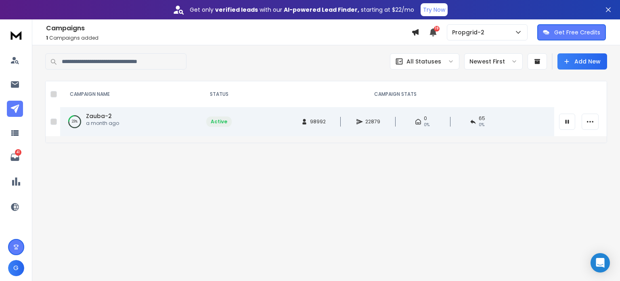
click at [110, 119] on span "Zauba-2" at bounding box center [99, 116] width 26 height 8
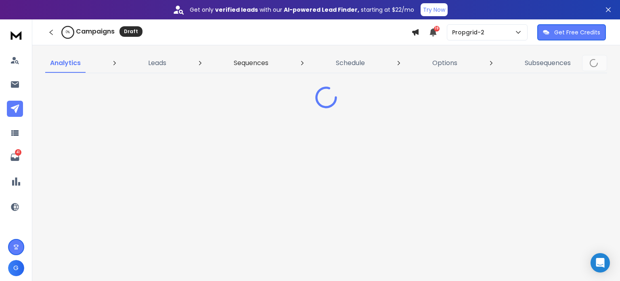
click at [237, 62] on p "Sequences" at bounding box center [251, 63] width 35 height 10
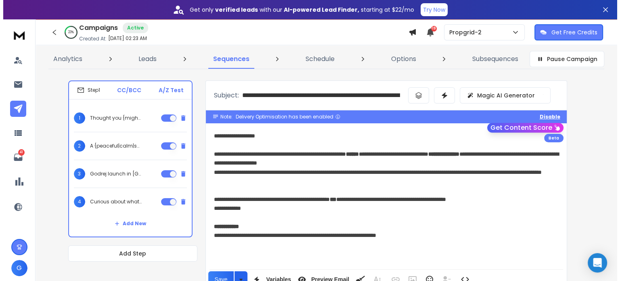
scroll to position [40, 0]
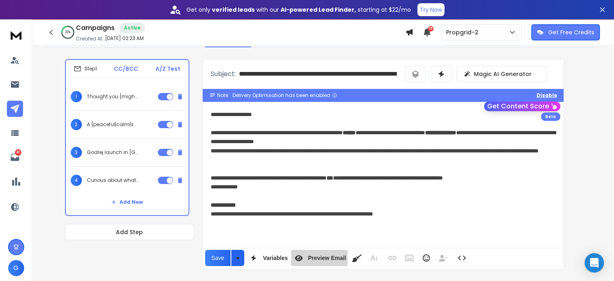
click at [310, 257] on span "Preview Email" at bounding box center [326, 257] width 41 height 7
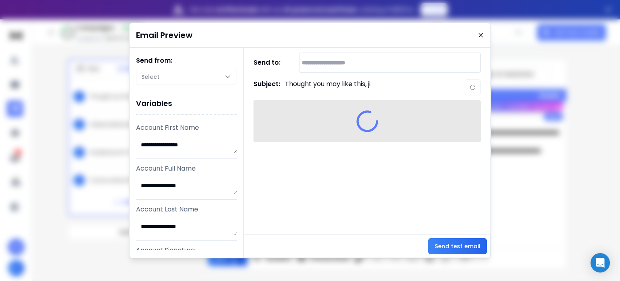
type textarea "**********"
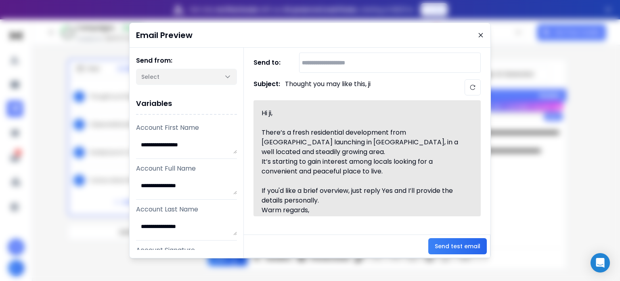
type textarea "******"
type textarea "**********"
type textarea "******"
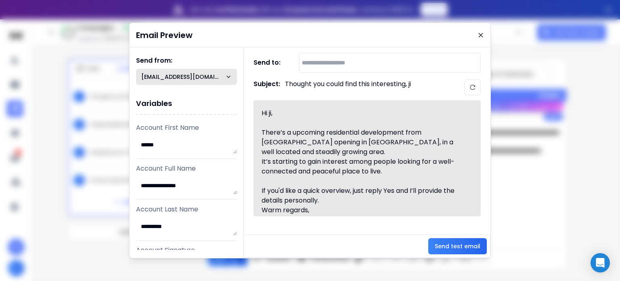
click at [187, 80] on p "[EMAIL_ADDRESS][DOMAIN_NAME]" at bounding box center [183, 77] width 84 height 8
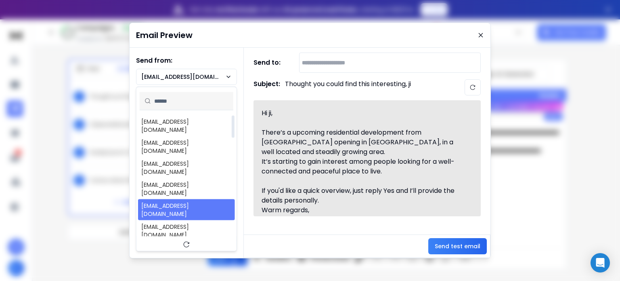
click at [193, 201] on div "[EMAIL_ADDRESS][DOMAIN_NAME]" at bounding box center [186, 209] width 90 height 16
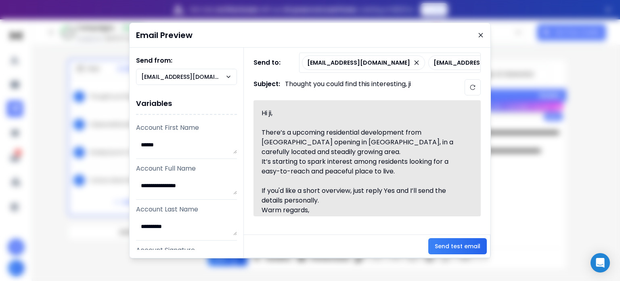
click at [452, 246] on button "Send test email" at bounding box center [457, 246] width 59 height 16
drag, startPoint x: 192, startPoint y: 187, endPoint x: 153, endPoint y: 187, distance: 38.7
click at [86, 188] on div "**********" at bounding box center [310, 140] width 620 height 251
click at [203, 68] on div "Send from: gauravverma@newlaunch.propabc.com" at bounding box center [186, 70] width 101 height 29
click at [207, 79] on p "[EMAIL_ADDRESS][DOMAIN_NAME]" at bounding box center [183, 77] width 84 height 8
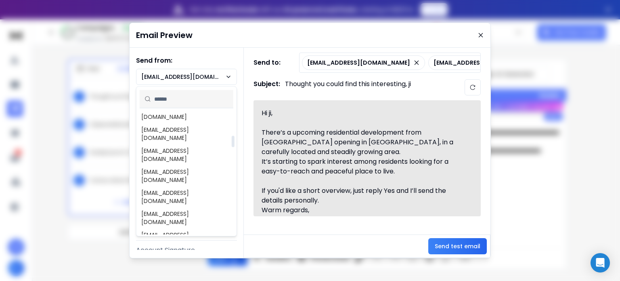
scroll to position [242, 0]
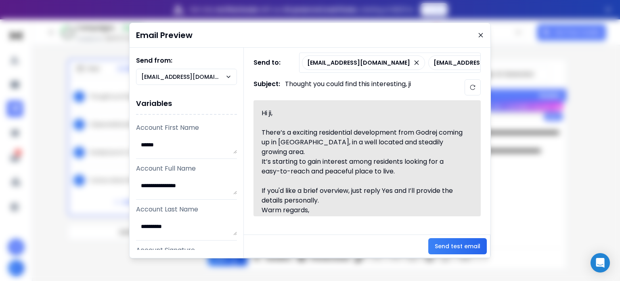
click at [453, 247] on button "Send test email" at bounding box center [457, 246] width 59 height 16
click at [176, 70] on button "[EMAIL_ADDRESS][DOMAIN_NAME]" at bounding box center [186, 77] width 101 height 16
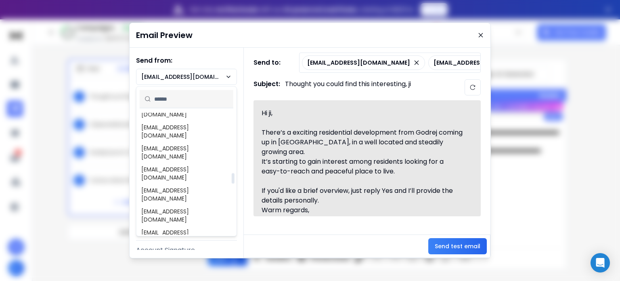
scroll to position [685, 0]
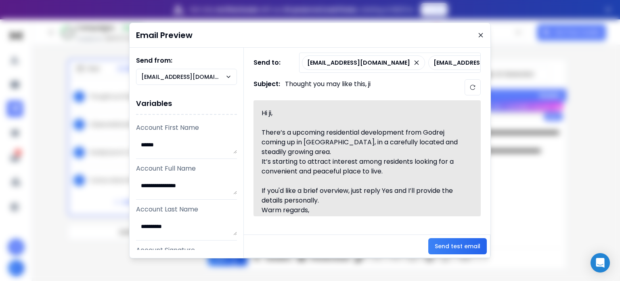
click at [441, 242] on button "Send test email" at bounding box center [457, 246] width 59 height 16
click at [189, 74] on p "[EMAIL_ADDRESS][DOMAIN_NAME]" at bounding box center [183, 77] width 84 height 8
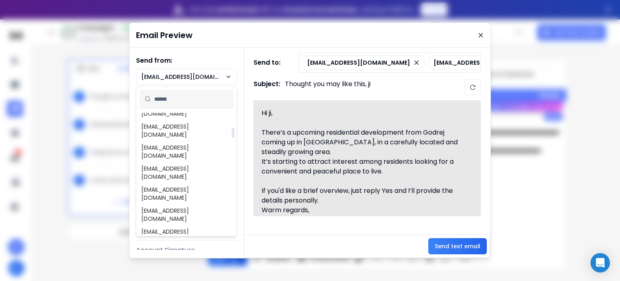
scroll to position [161, 0]
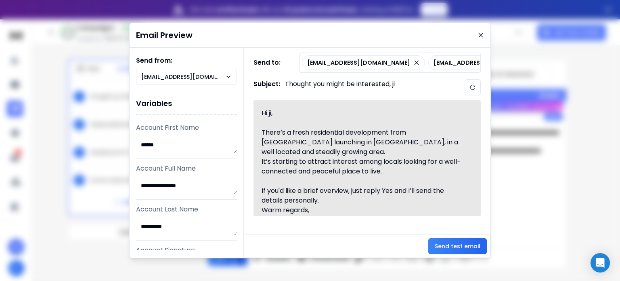
click at [459, 250] on button "Send test email" at bounding box center [457, 246] width 59 height 16
click at [216, 77] on p "[EMAIL_ADDRESS][DOMAIN_NAME]" at bounding box center [183, 77] width 84 height 8
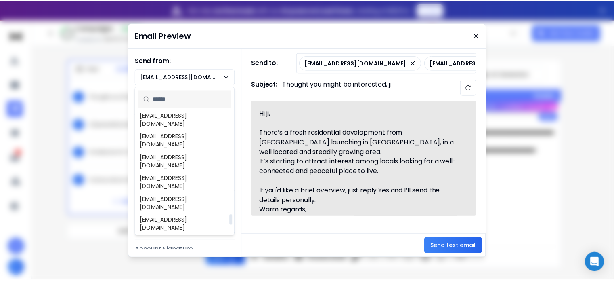
scroll to position [1264, 0]
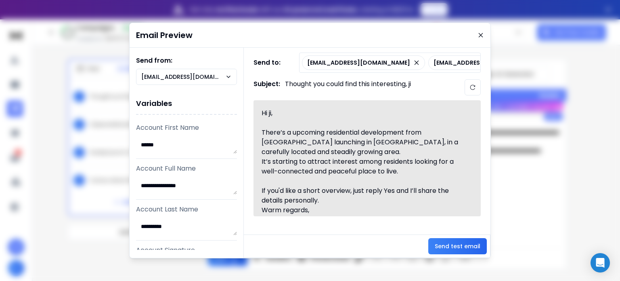
click at [452, 245] on button "Send test email" at bounding box center [457, 246] width 59 height 16
click at [481, 33] on icon at bounding box center [480, 35] width 6 height 6
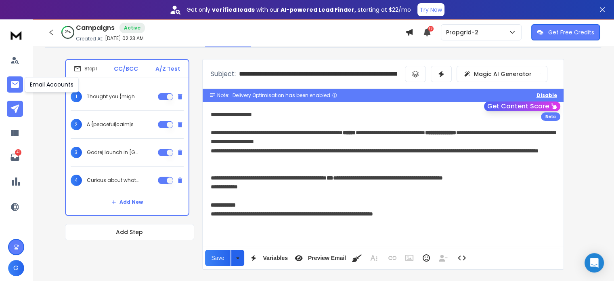
click at [18, 85] on icon at bounding box center [15, 84] width 8 height 6
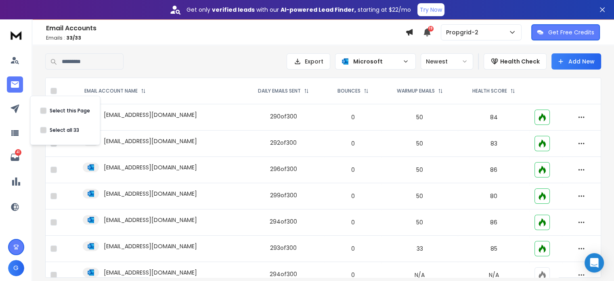
click at [52, 88] on button "Select this Page" at bounding box center [53, 91] width 6 height 6
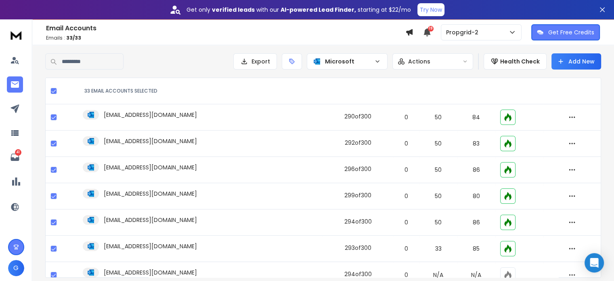
click at [377, 59] on icon at bounding box center [377, 61] width 6 height 6
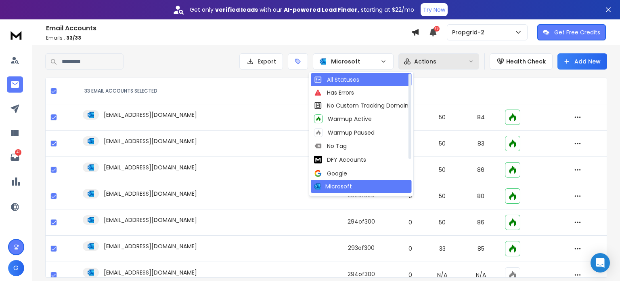
click at [443, 59] on div "Actions" at bounding box center [434, 61] width 61 height 8
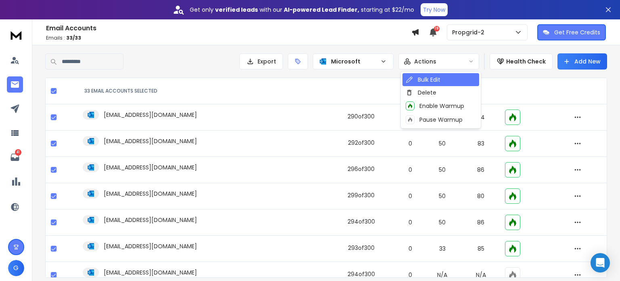
click at [442, 77] on div "Bulk Edit" at bounding box center [440, 79] width 77 height 13
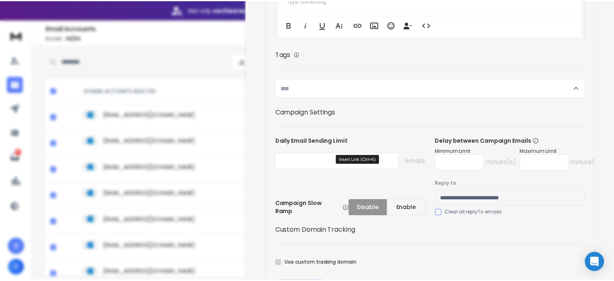
scroll to position [202, 0]
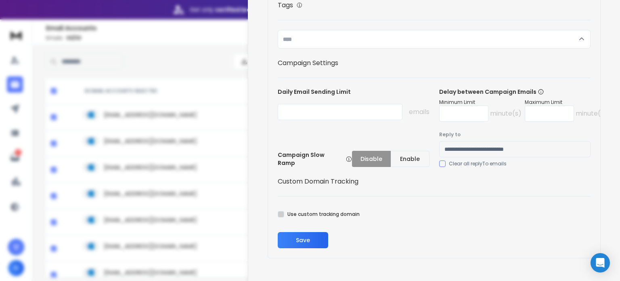
click at [447, 113] on input "number" at bounding box center [463, 113] width 49 height 16
type input "**"
click at [538, 109] on input "number" at bounding box center [549, 113] width 49 height 16
click at [339, 104] on input "number" at bounding box center [340, 112] width 124 height 16
drag, startPoint x: 339, startPoint y: 104, endPoint x: 132, endPoint y: 84, distance: 207.6
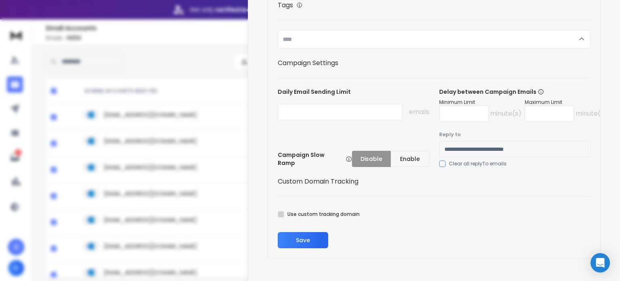
click at [148, 92] on body "Get only verified leads with our AI-powered Lead Finder, starting at $22/mo Try…" at bounding box center [307, 140] width 614 height 281
type input "**"
drag, startPoint x: 465, startPoint y: 112, endPoint x: 366, endPoint y: 101, distance: 99.5
click at [367, 102] on div "Daily Email Sending Limit ** emails Delay between Campaign Emails Minimum Limit…" at bounding box center [434, 127] width 313 height 79
type input "*"
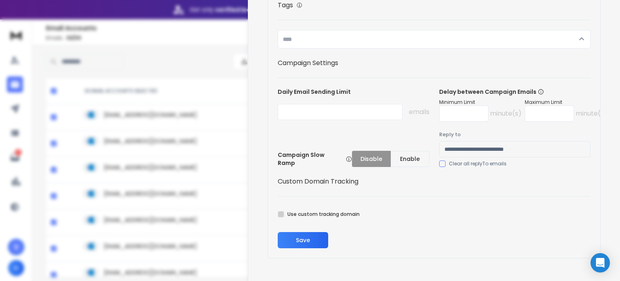
click at [534, 109] on input "number" at bounding box center [549, 113] width 49 height 16
type input "*"
click at [304, 233] on button "Save" at bounding box center [303, 240] width 50 height 16
click at [205, 47] on div at bounding box center [310, 140] width 620 height 281
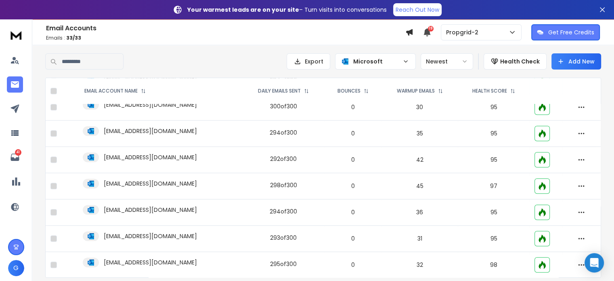
scroll to position [696, 0]
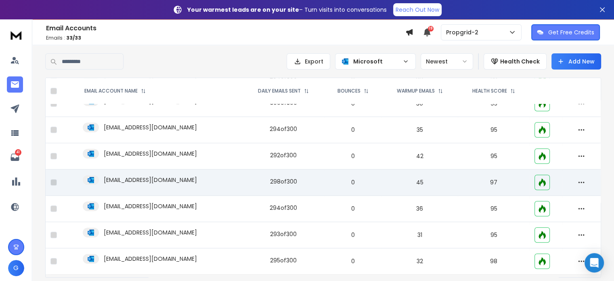
click at [170, 175] on div "[EMAIL_ADDRESS][DOMAIN_NAME]" at bounding box center [160, 180] width 155 height 10
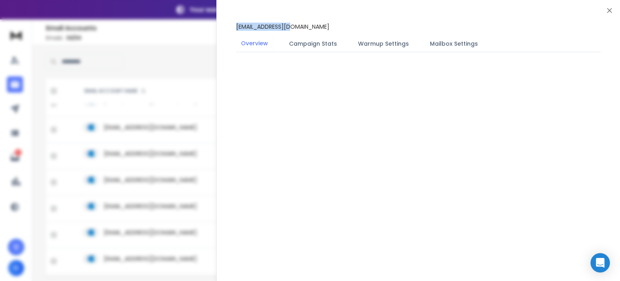
drag, startPoint x: 299, startPoint y: 25, endPoint x: 230, endPoint y: 28, distance: 69.5
click at [230, 28] on div "[EMAIL_ADDRESS][DOMAIN_NAME] Overview Campaign Stats Warmup Settings Mailbox Se…" at bounding box center [418, 41] width 384 height 62
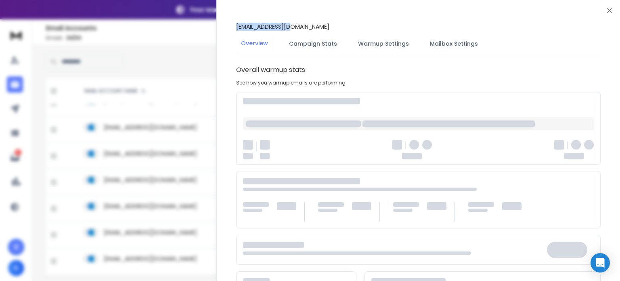
copy p "[EMAIL_ADDRESS][DOMAIN_NAME]"
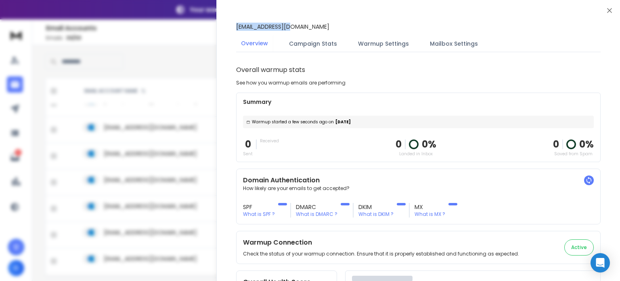
click at [23, 98] on div at bounding box center [310, 140] width 620 height 281
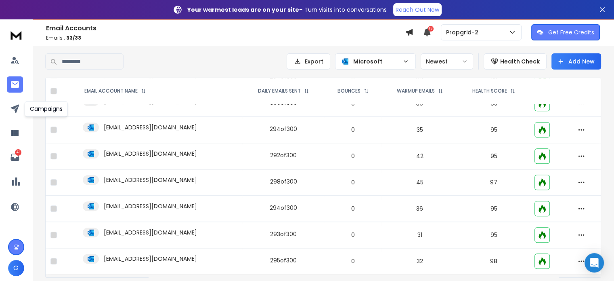
click at [19, 108] on icon at bounding box center [15, 109] width 10 height 10
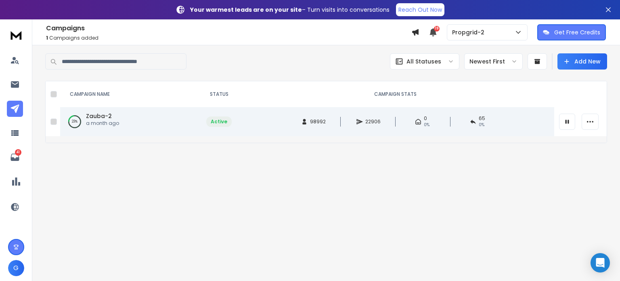
click at [237, 125] on td "98992 22906 0 0% 65 0 %" at bounding box center [396, 121] width 318 height 29
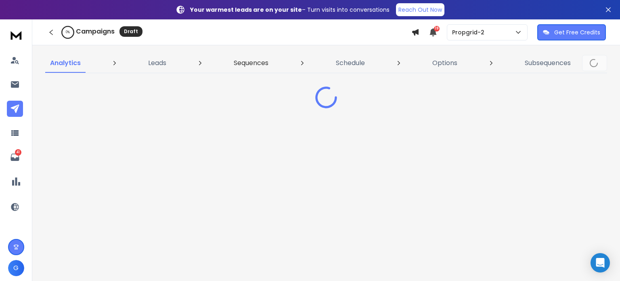
click at [258, 60] on p "Sequences" at bounding box center [251, 63] width 35 height 10
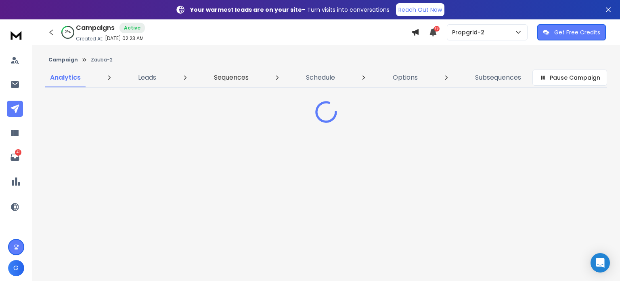
click at [257, 67] on div "Campaign Zauba-2 Analytics Leads Sequences Schedule Options Subsequences Pause …" at bounding box center [326, 70] width 562 height 34
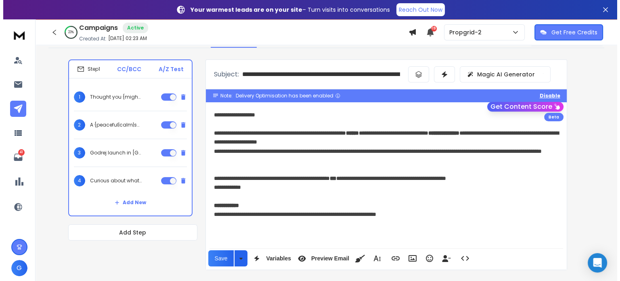
scroll to position [40, 0]
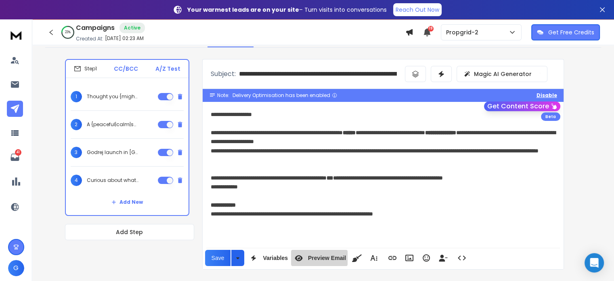
click at [330, 255] on span "Preview Email" at bounding box center [326, 257] width 41 height 7
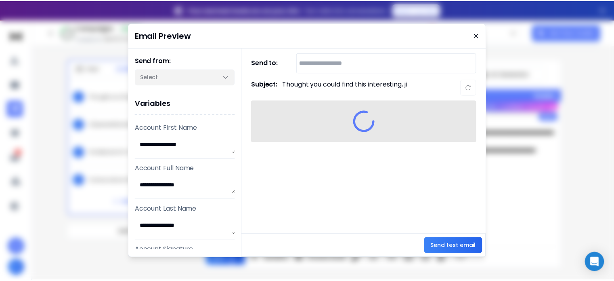
scroll to position [0, 0]
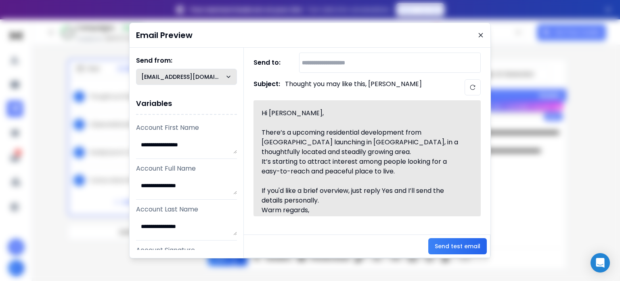
click at [212, 74] on p "[EMAIL_ADDRESS][DOMAIN_NAME]" at bounding box center [183, 77] width 84 height 8
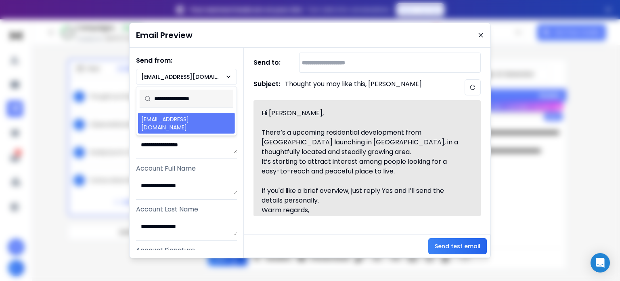
type input "**********"
click at [186, 120] on div "[EMAIL_ADDRESS][DOMAIN_NAME]" at bounding box center [186, 123] width 90 height 16
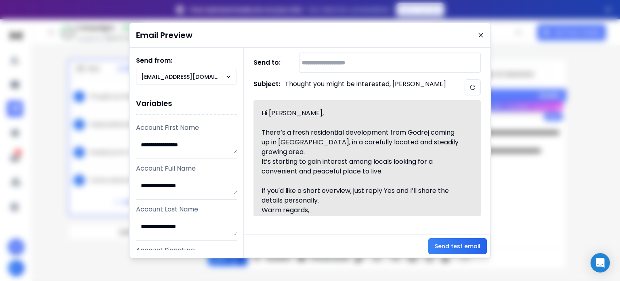
click at [317, 61] on input at bounding box center [390, 62] width 176 height 15
click at [454, 250] on button "Send test email" at bounding box center [457, 246] width 59 height 16
click at [481, 37] on icon at bounding box center [480, 35] width 6 height 6
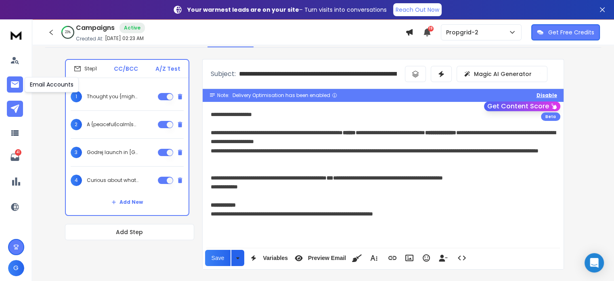
click at [13, 85] on icon at bounding box center [15, 84] width 8 height 6
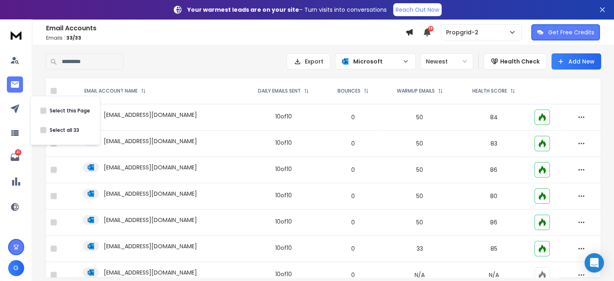
click at [53, 88] on button "Select this Page" at bounding box center [53, 91] width 6 height 6
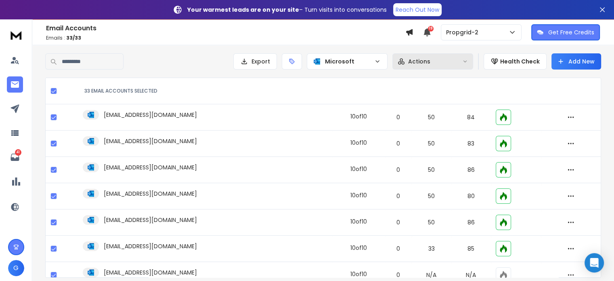
click at [447, 59] on div "Actions" at bounding box center [428, 61] width 61 height 8
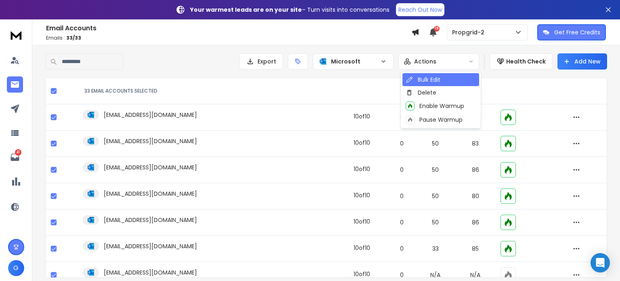
click at [446, 80] on div "Bulk Edit" at bounding box center [440, 79] width 77 height 13
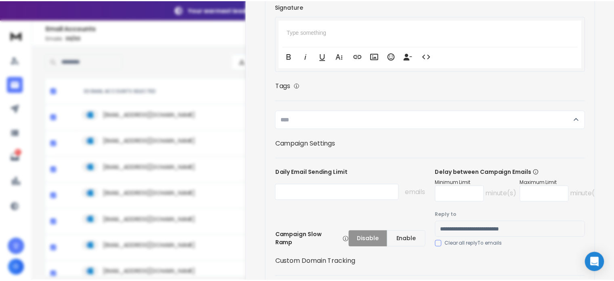
scroll to position [202, 0]
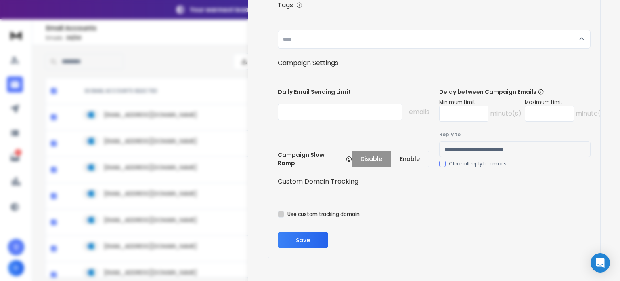
click at [334, 111] on input "number" at bounding box center [340, 112] width 124 height 16
type input "***"
click at [467, 105] on input "number" at bounding box center [463, 113] width 49 height 16
type input "*"
click at [536, 112] on input "number" at bounding box center [549, 113] width 49 height 16
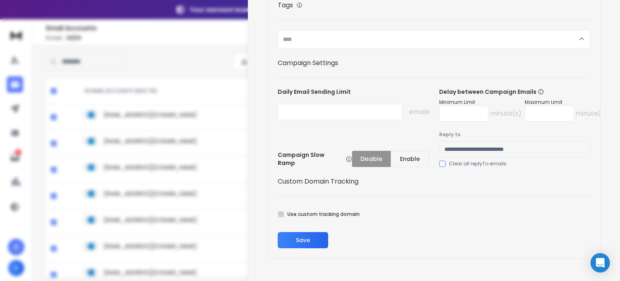
type input "*"
click at [309, 237] on button "Save" at bounding box center [303, 240] width 50 height 16
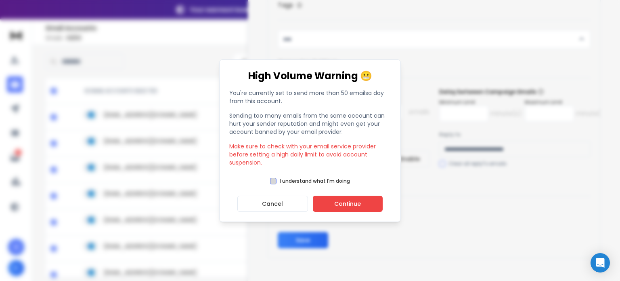
click at [274, 180] on button "I understand what I'm doing" at bounding box center [273, 181] width 6 height 6
click at [346, 203] on button "Continue" at bounding box center [348, 203] width 70 height 16
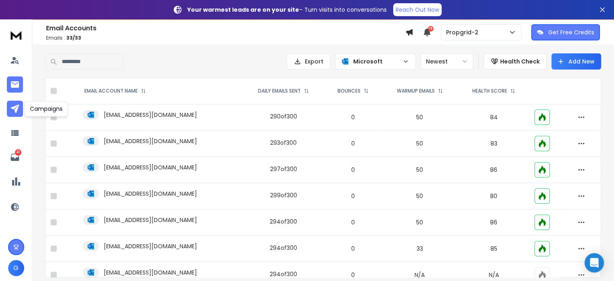
click at [17, 109] on icon at bounding box center [14, 108] width 8 height 8
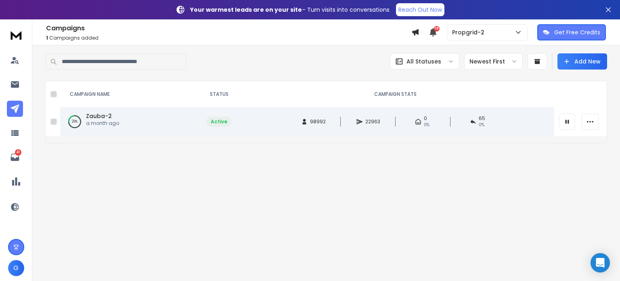
click at [110, 122] on p "a month ago" at bounding box center [102, 123] width 33 height 6
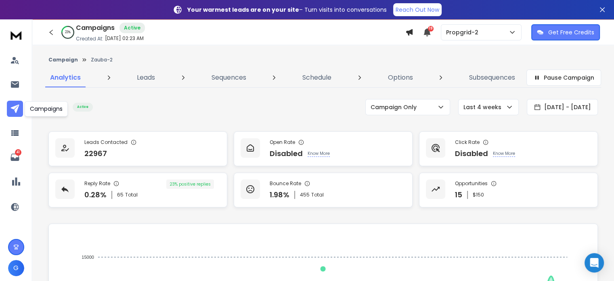
click at [17, 102] on link at bounding box center [15, 109] width 16 height 16
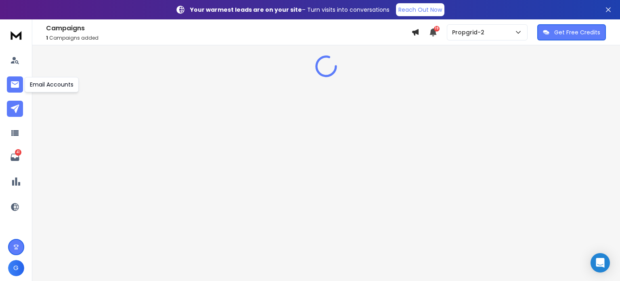
click at [17, 81] on icon at bounding box center [15, 85] width 10 height 10
